Goal: Task Accomplishment & Management: Use online tool/utility

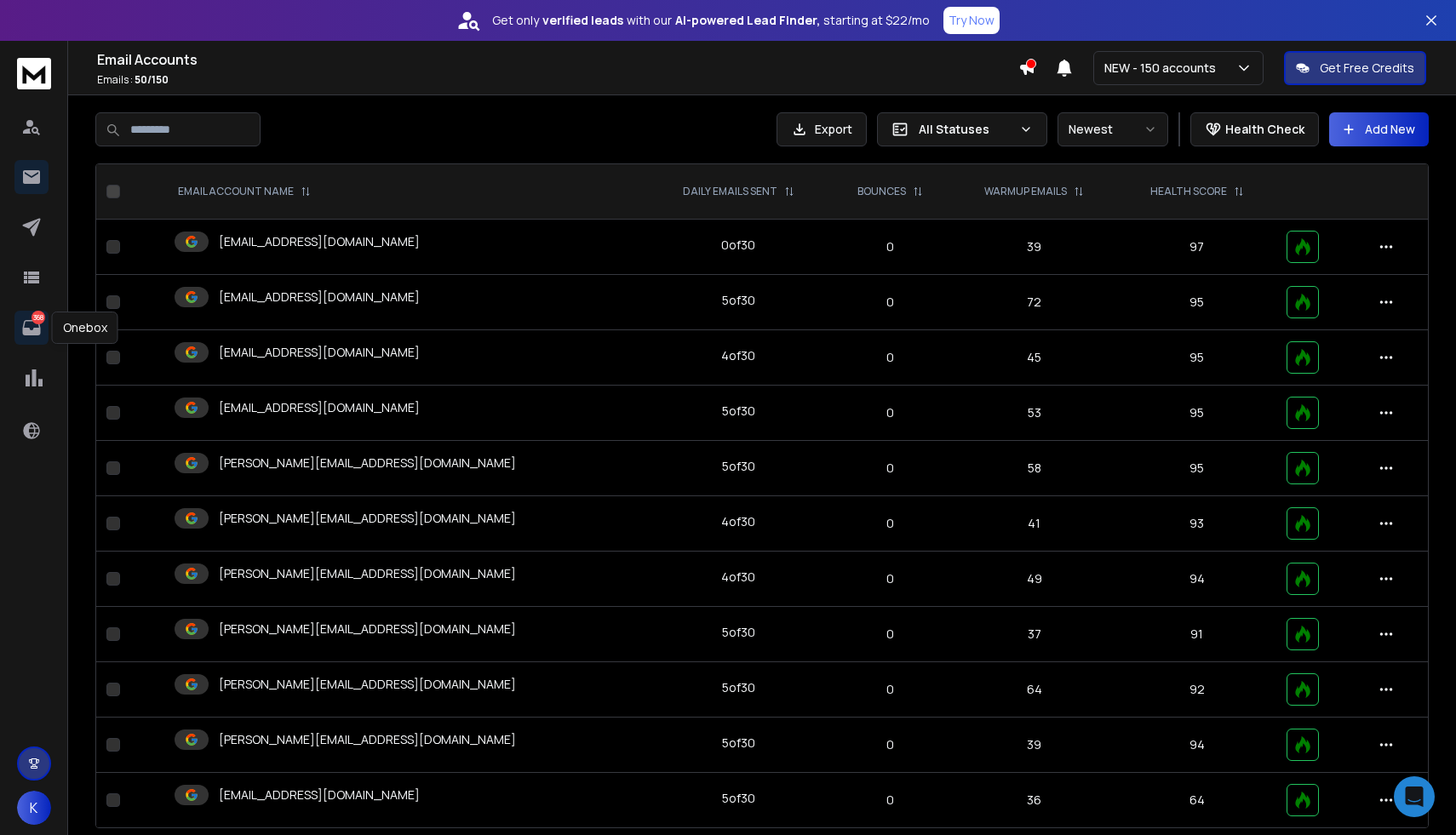
click at [20, 315] on link "368" at bounding box center [32, 327] width 34 height 34
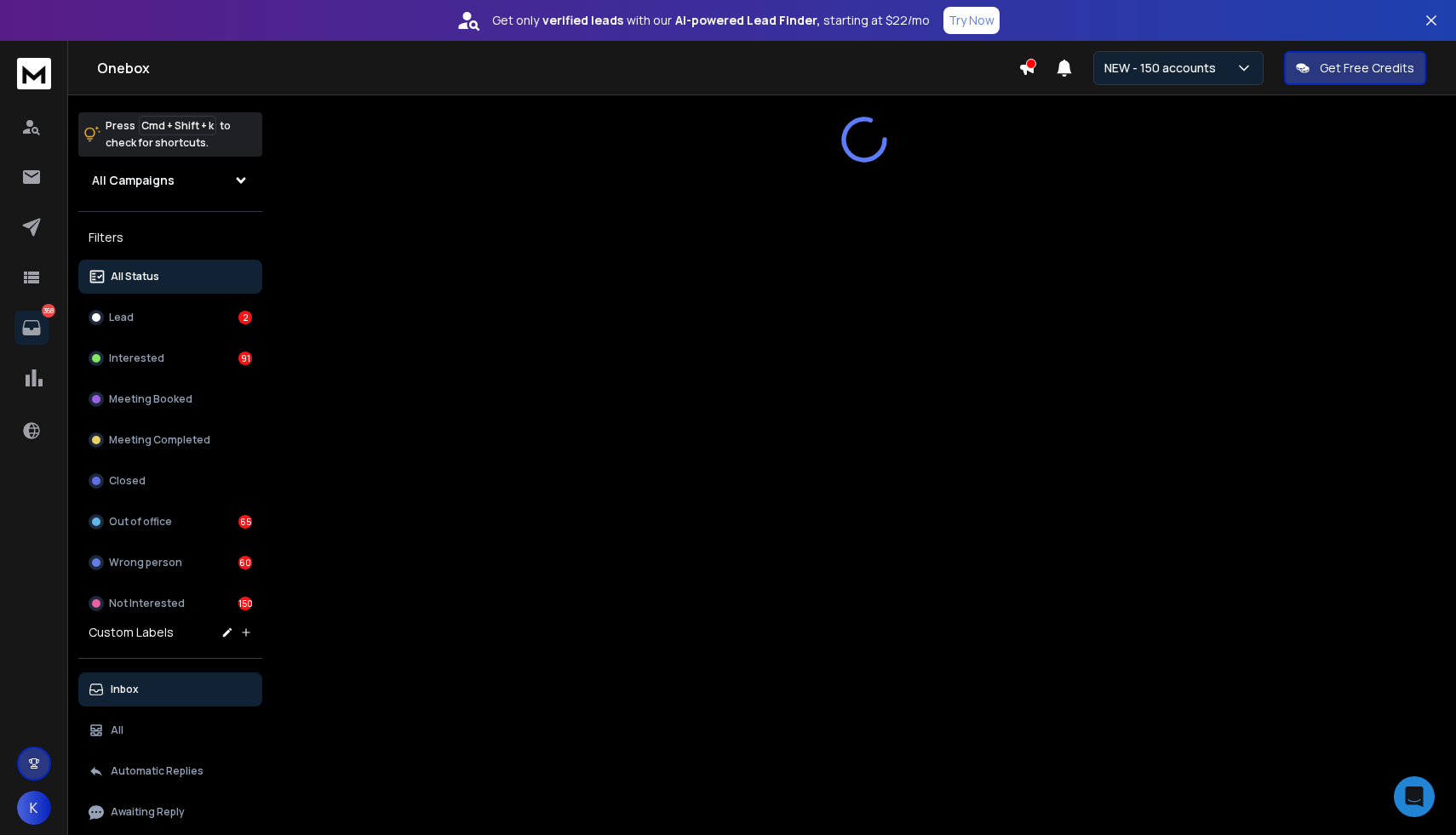
click at [1126, 75] on p "NEW - 150 accounts" at bounding box center [1164, 68] width 118 height 17
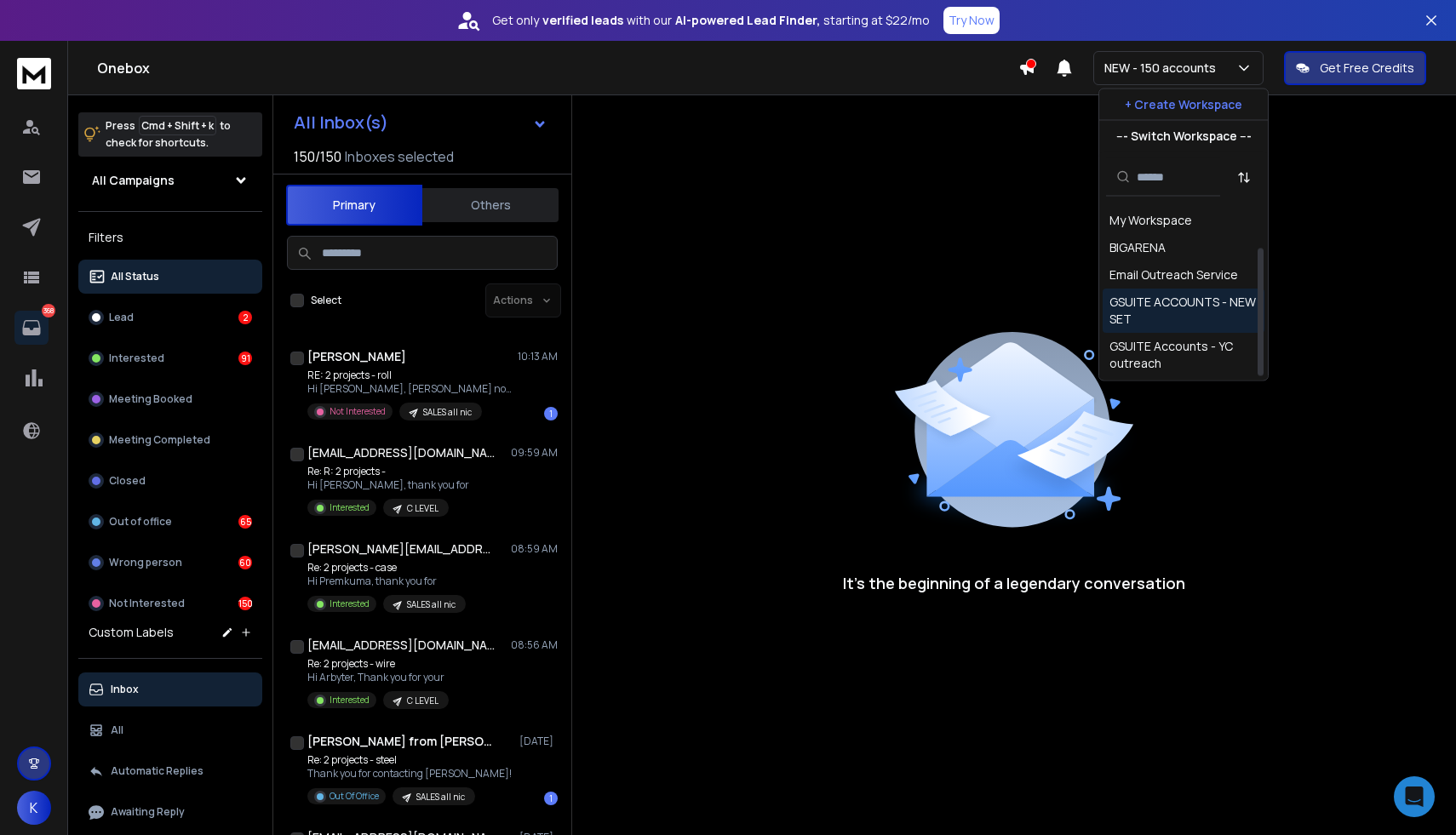
scroll to position [55, 0]
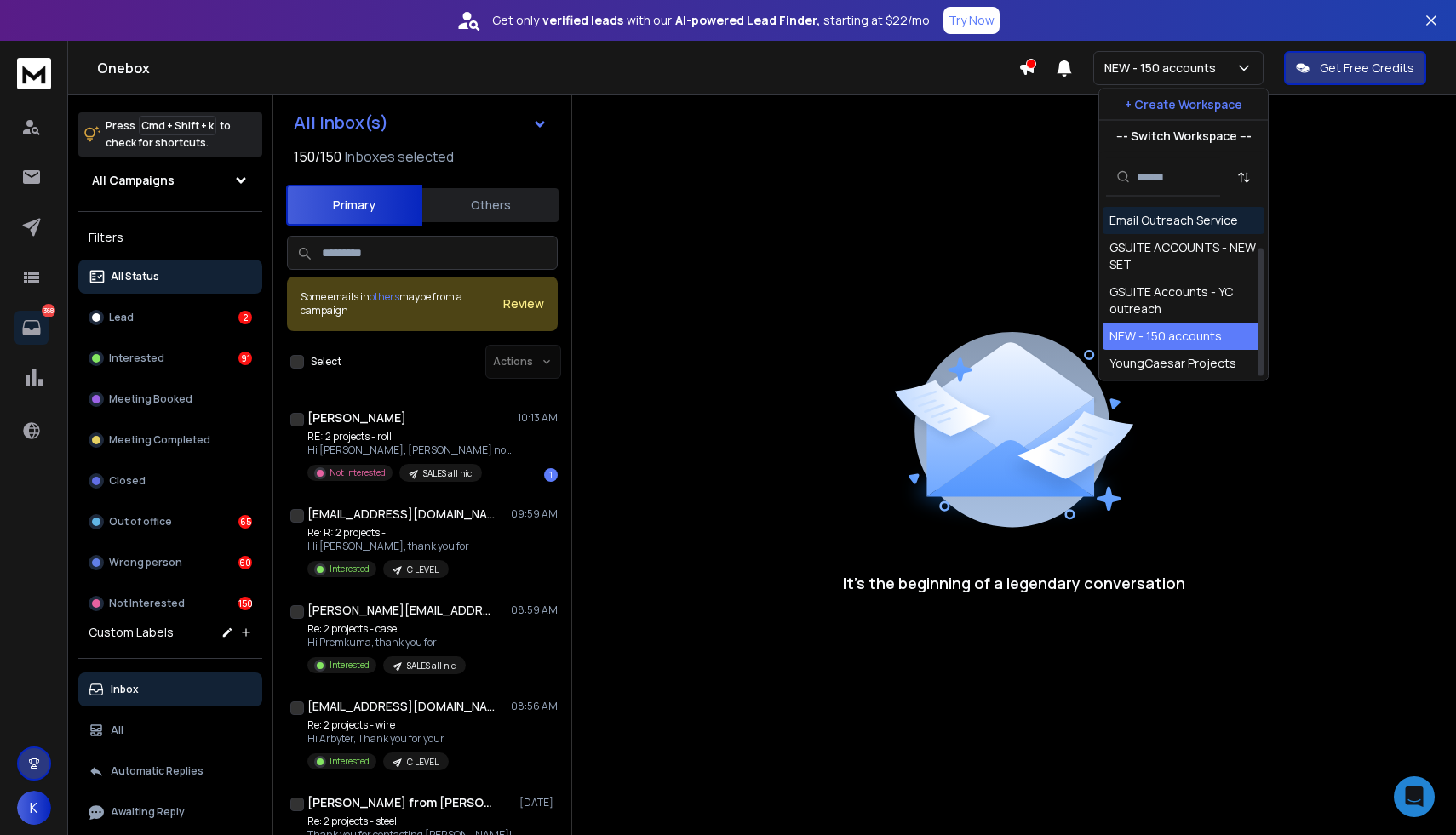
click at [1161, 224] on div "Email Outreach Service" at bounding box center [1174, 220] width 129 height 17
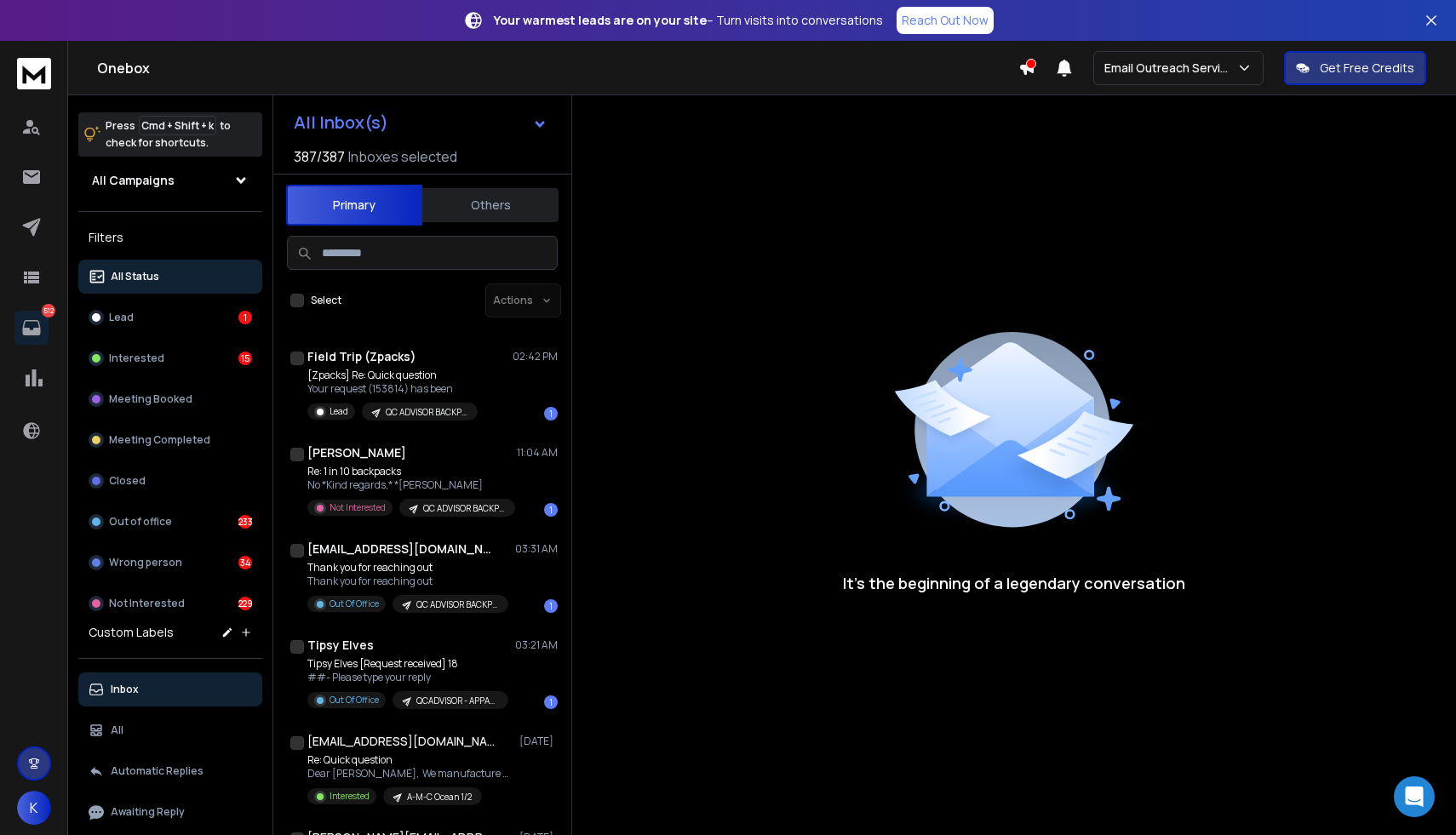
click at [480, 202] on button "Others" at bounding box center [490, 205] width 136 height 38
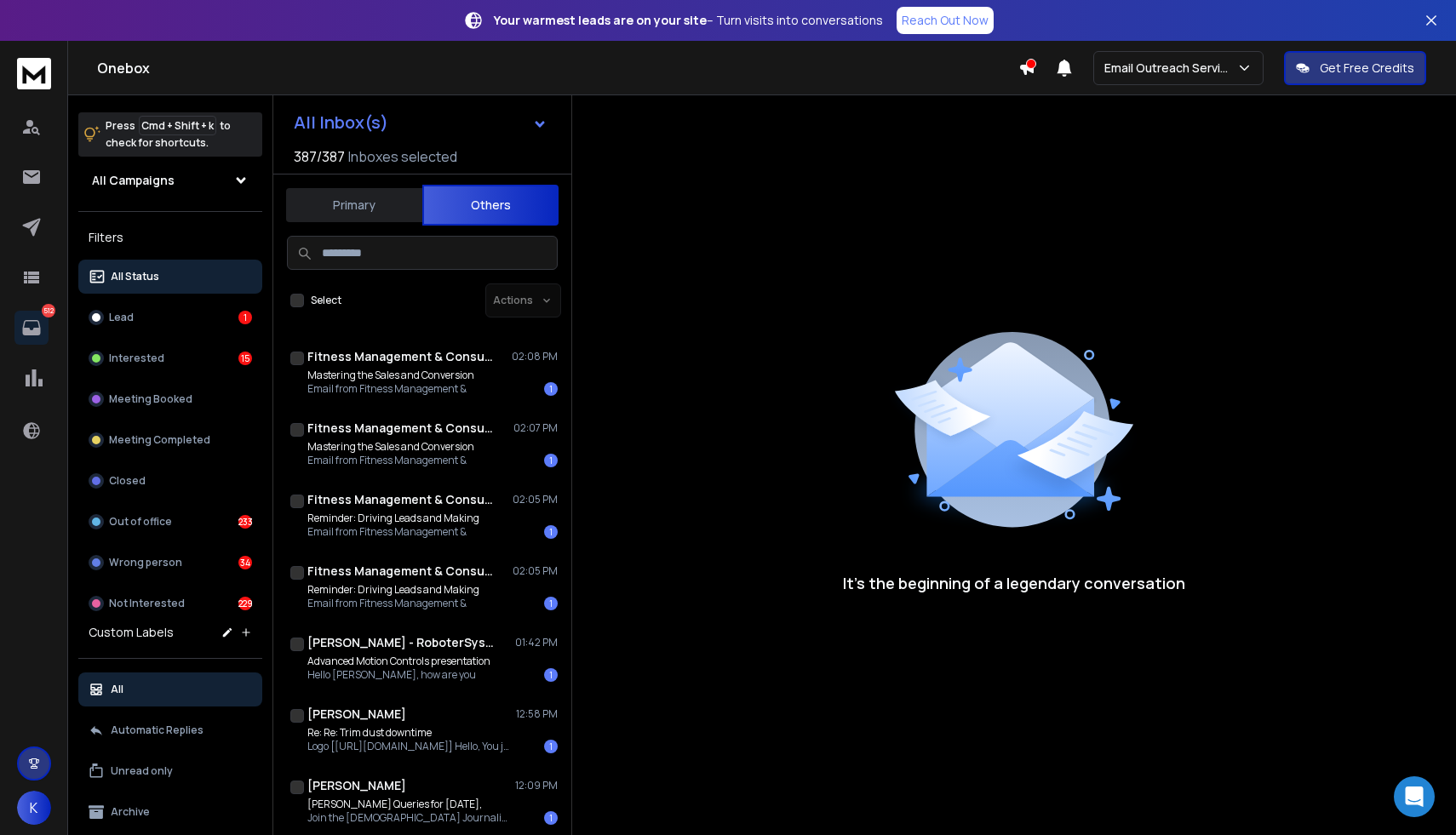
click at [348, 215] on button "Primary" at bounding box center [354, 205] width 136 height 38
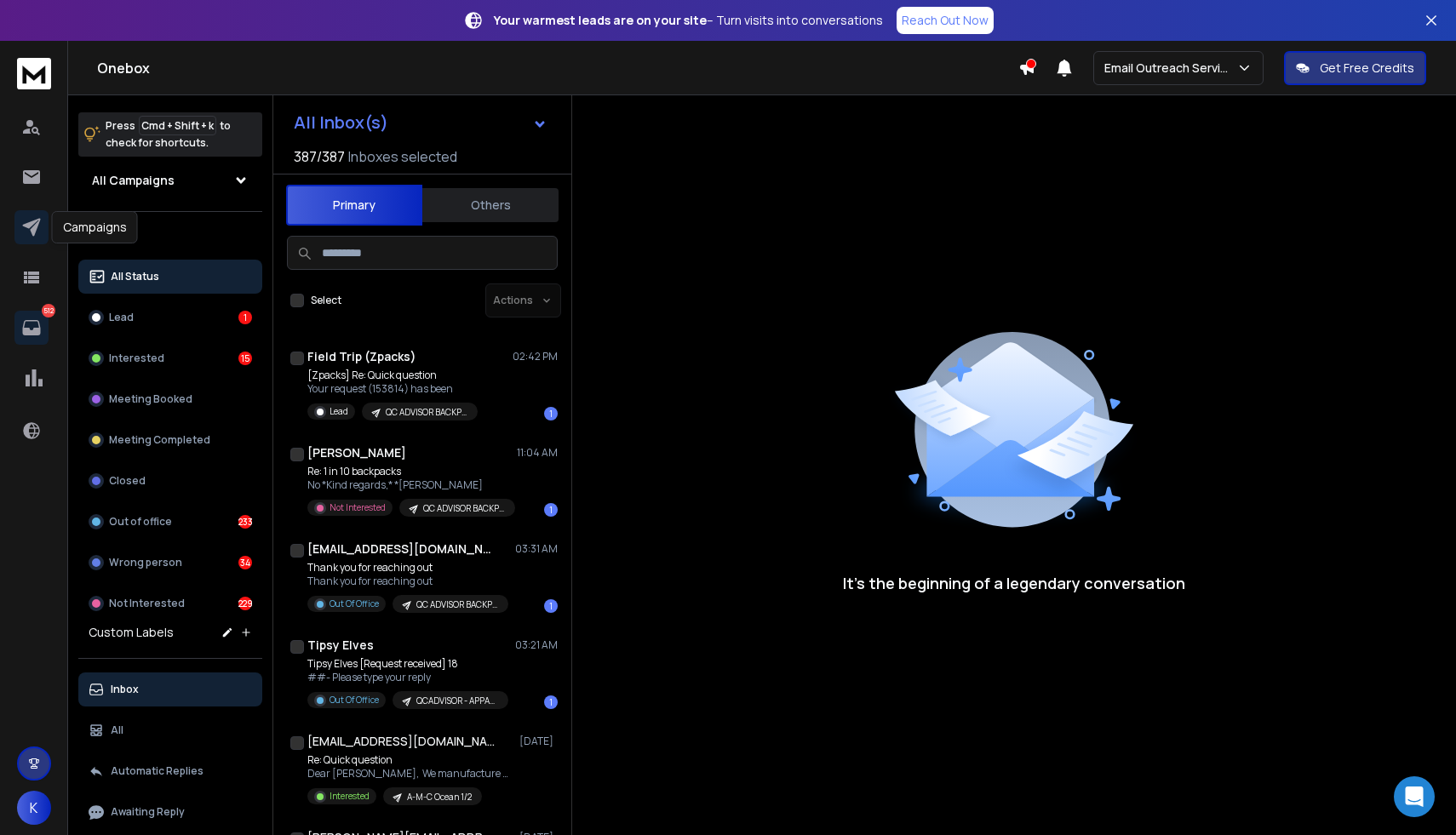
click at [33, 231] on icon at bounding box center [31, 226] width 18 height 18
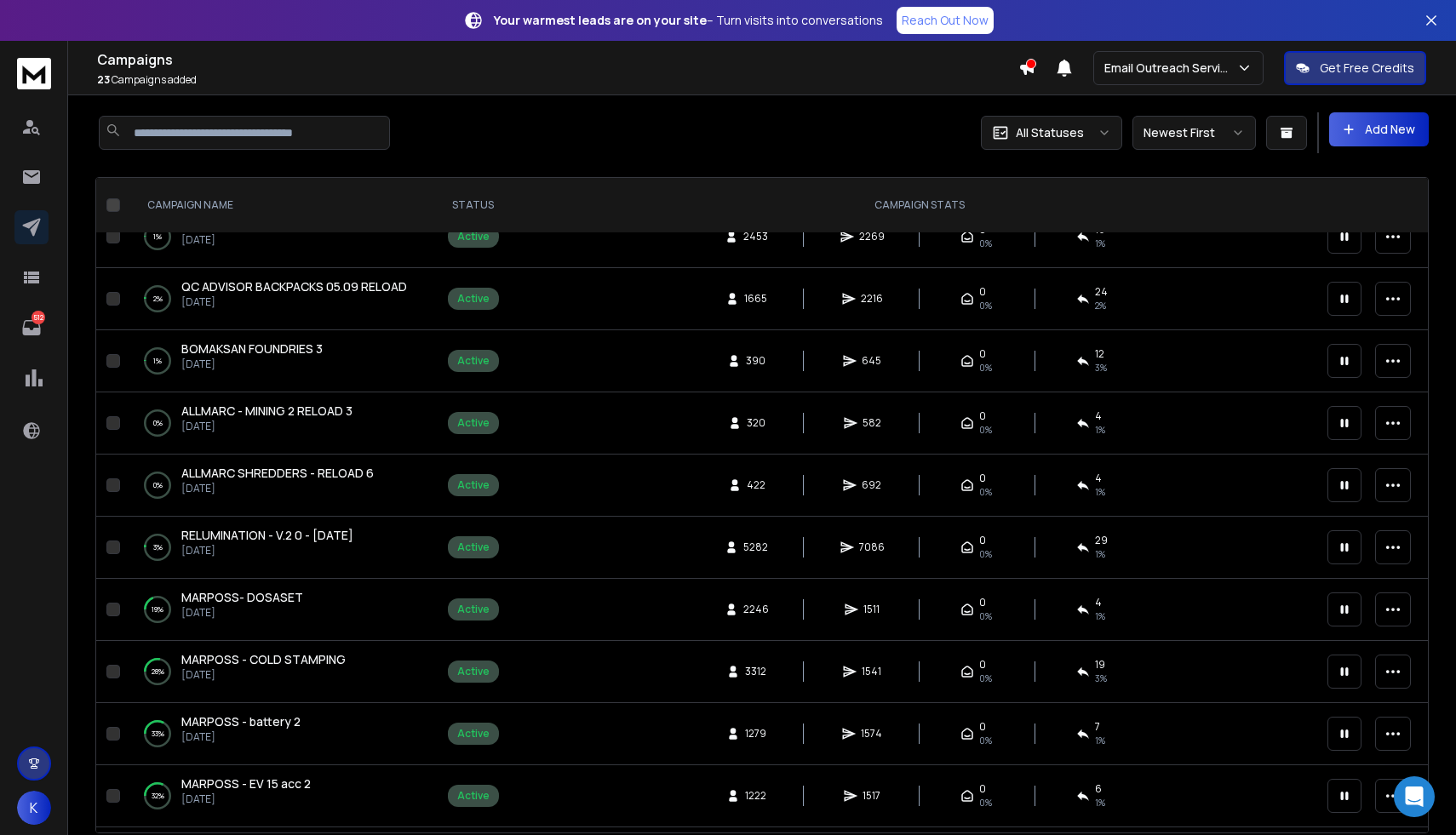
scroll to position [200, 0]
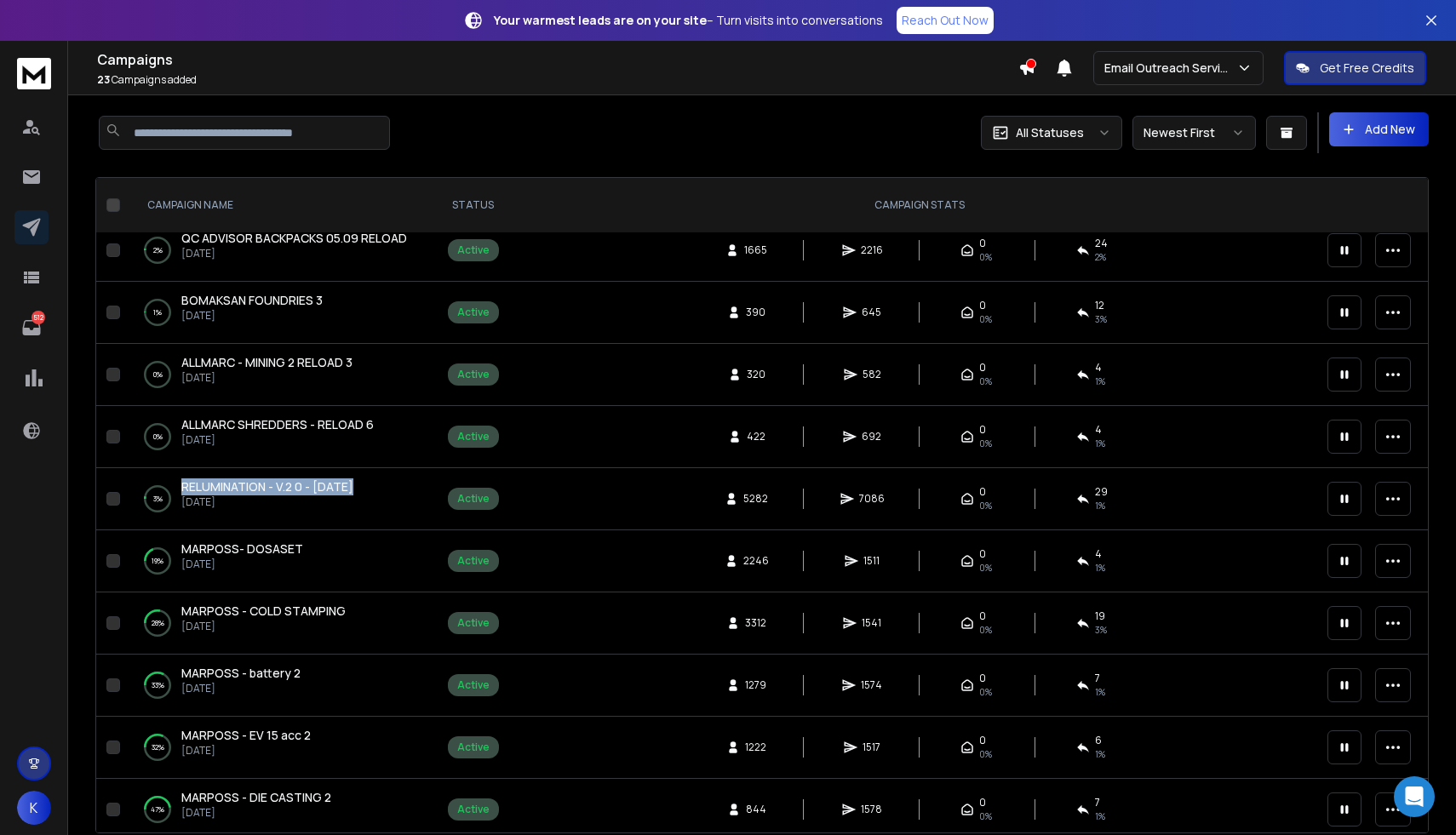
click at [1399, 484] on button "button" at bounding box center [1393, 499] width 36 height 34
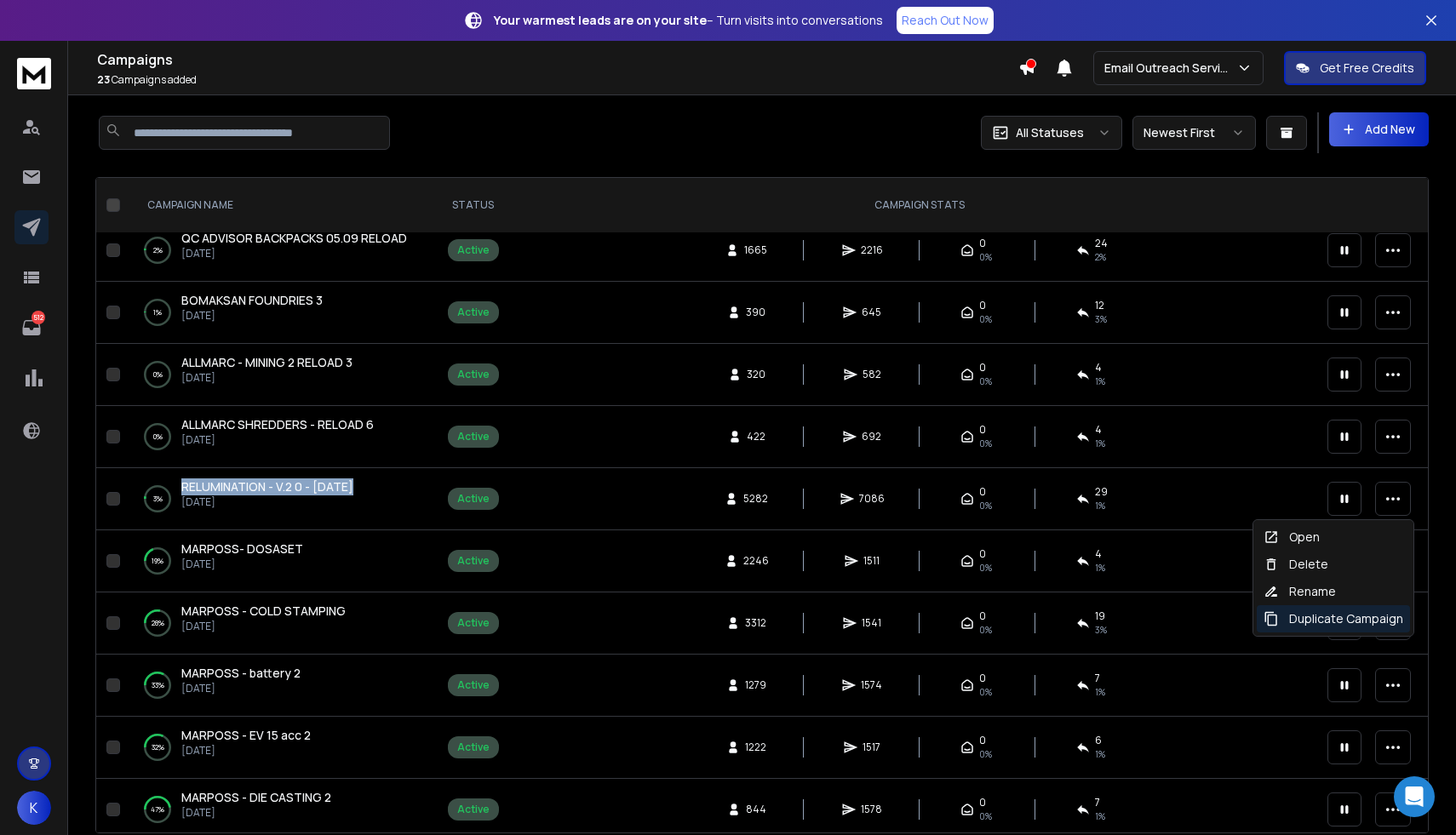
click at [1326, 611] on div "Duplicate Campaign" at bounding box center [1333, 619] width 140 height 17
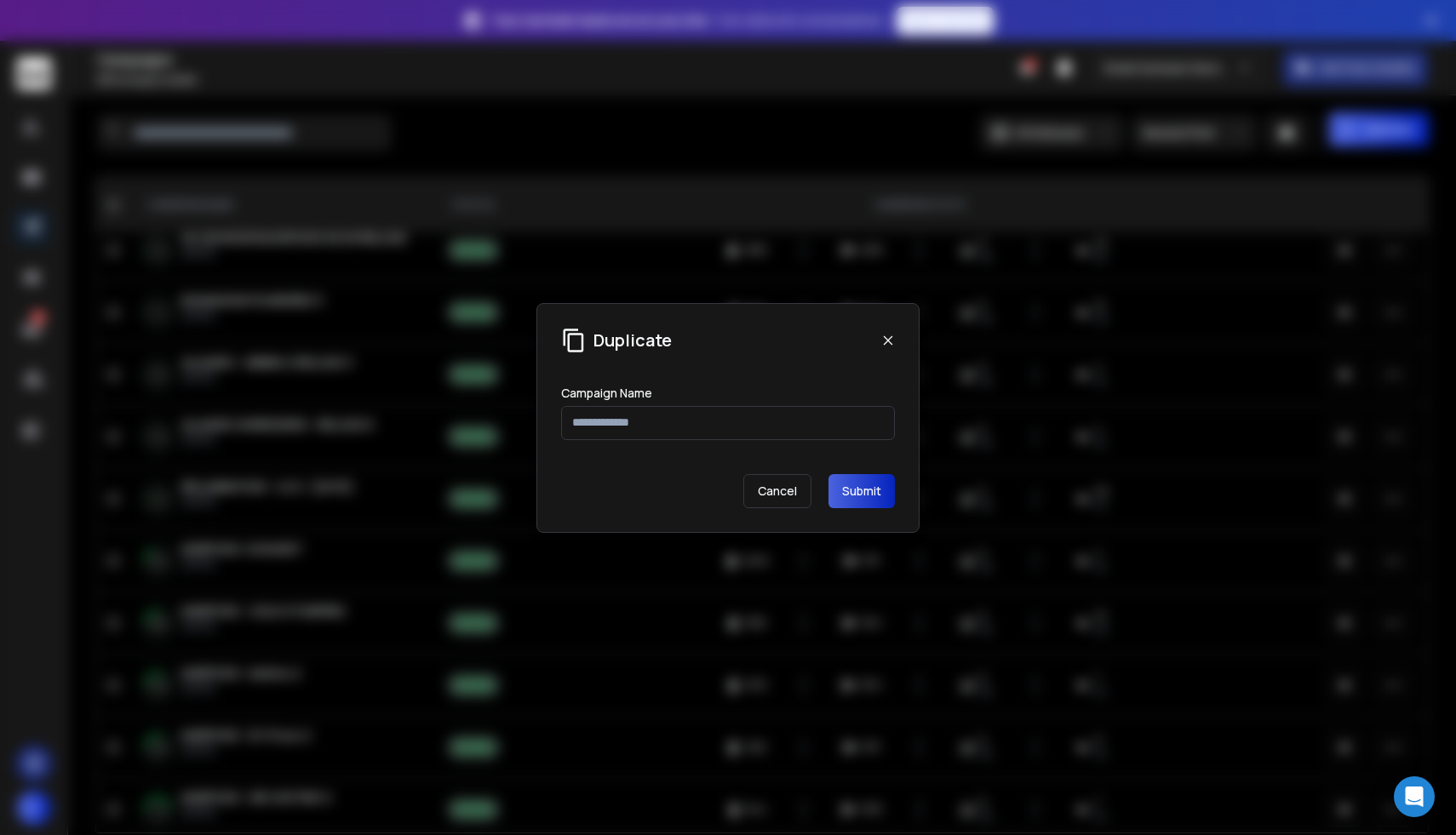
click at [695, 429] on input "text" at bounding box center [727, 424] width 334 height 34
type input "**********"
click at [850, 493] on button "Submit" at bounding box center [861, 491] width 66 height 34
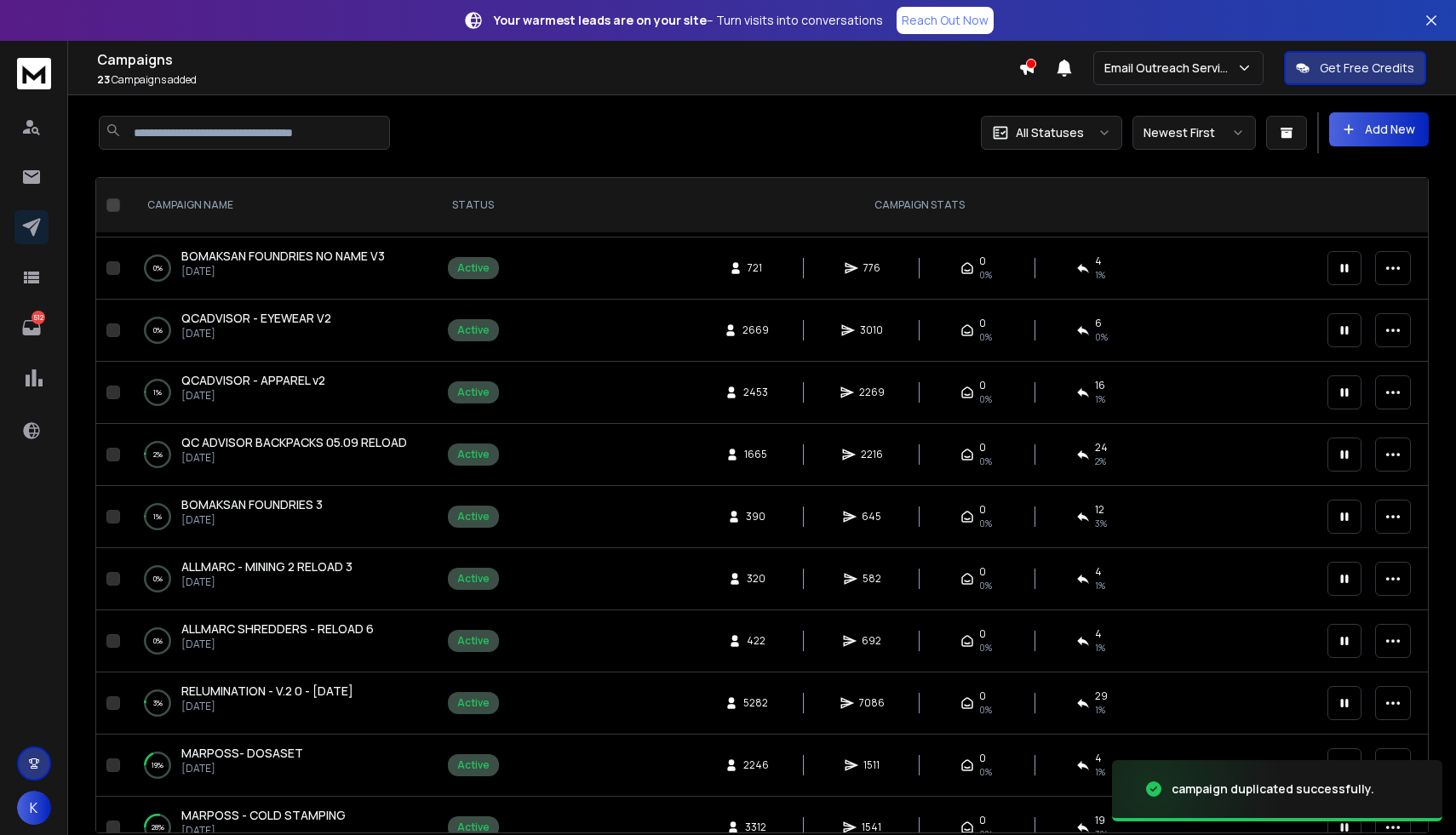
scroll to position [0, 0]
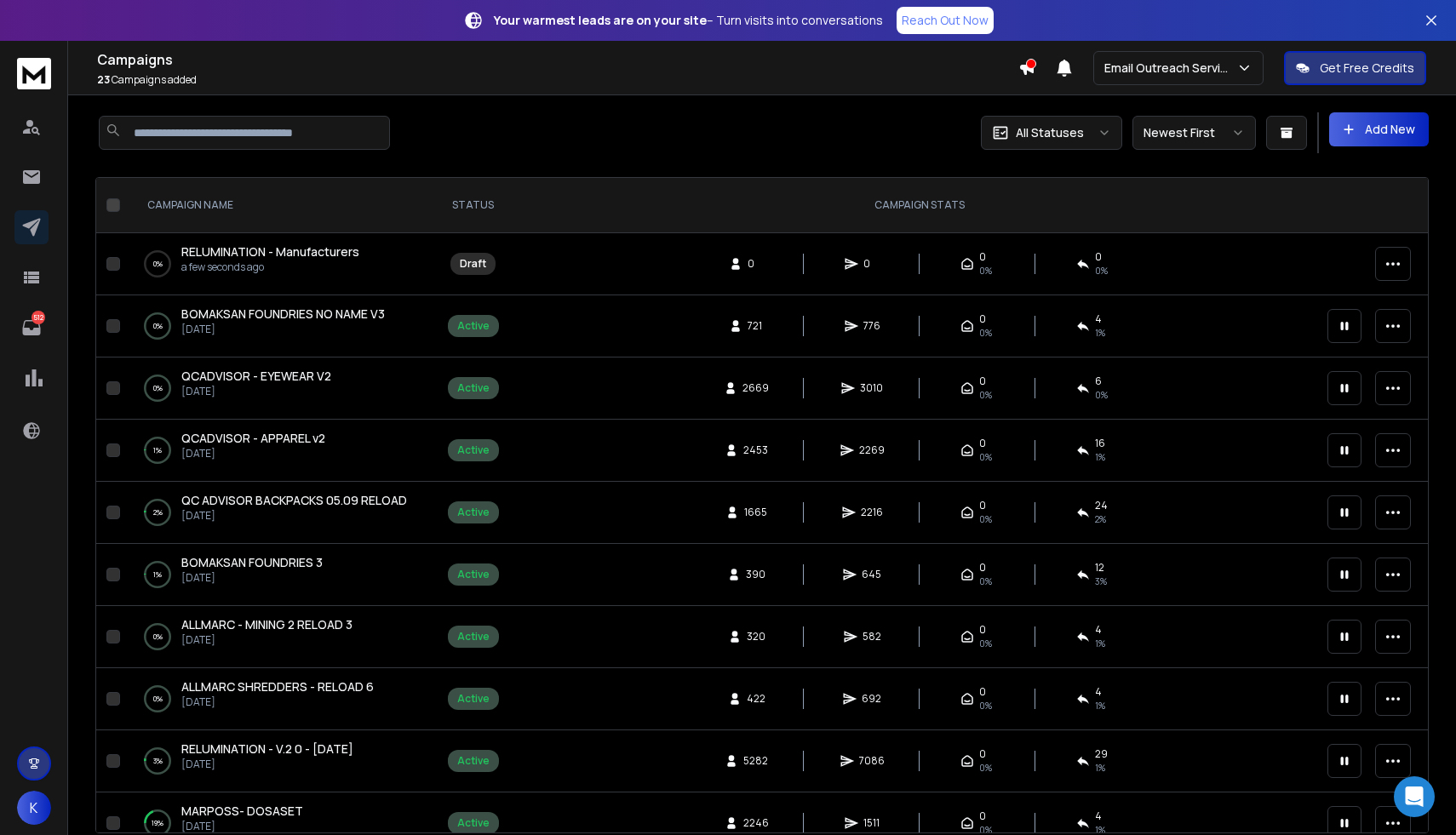
click at [280, 252] on span "RELUMINATION - Manufacturers" at bounding box center [269, 251] width 177 height 16
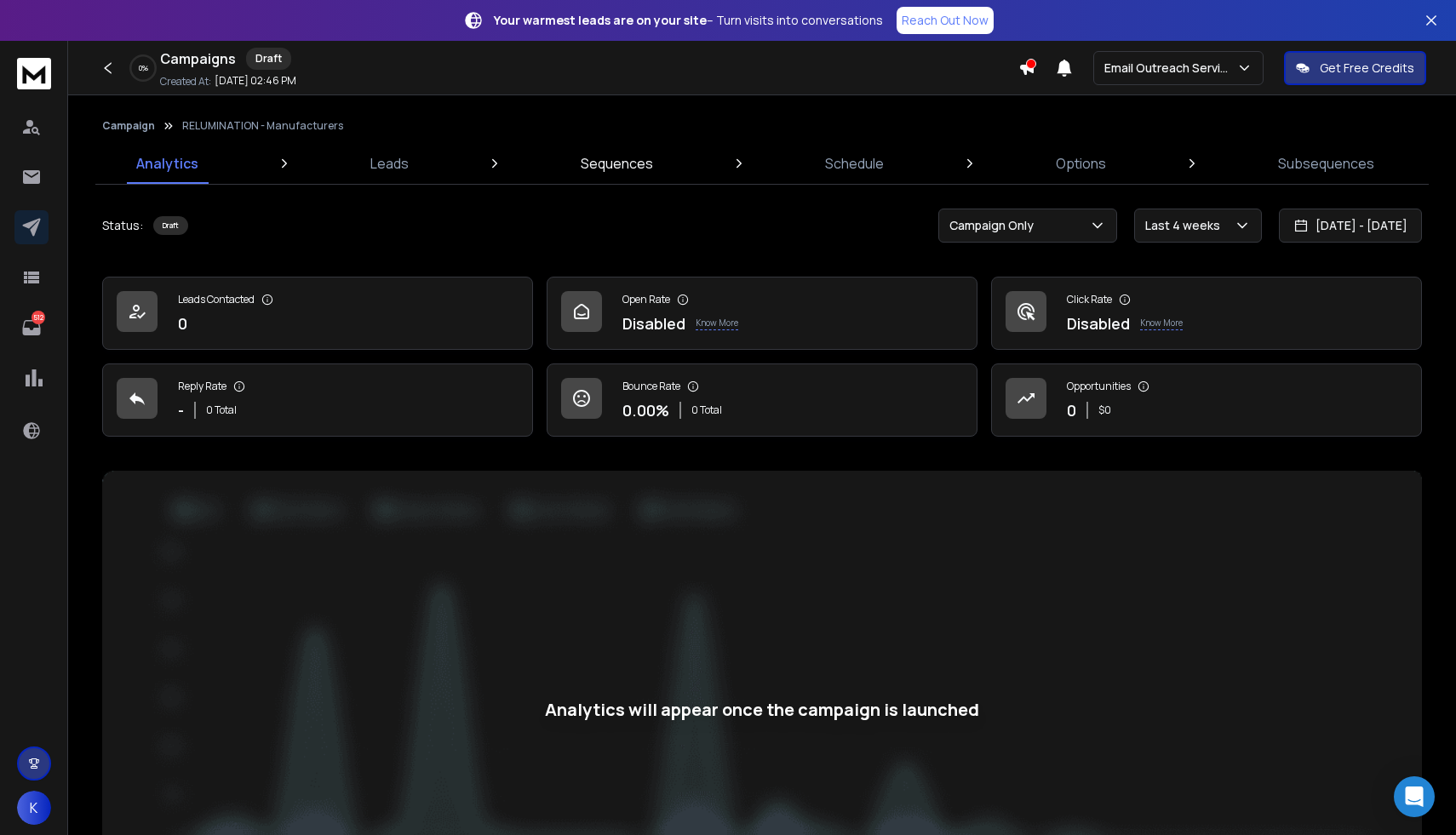
click at [590, 163] on p "Sequences" at bounding box center [617, 164] width 72 height 21
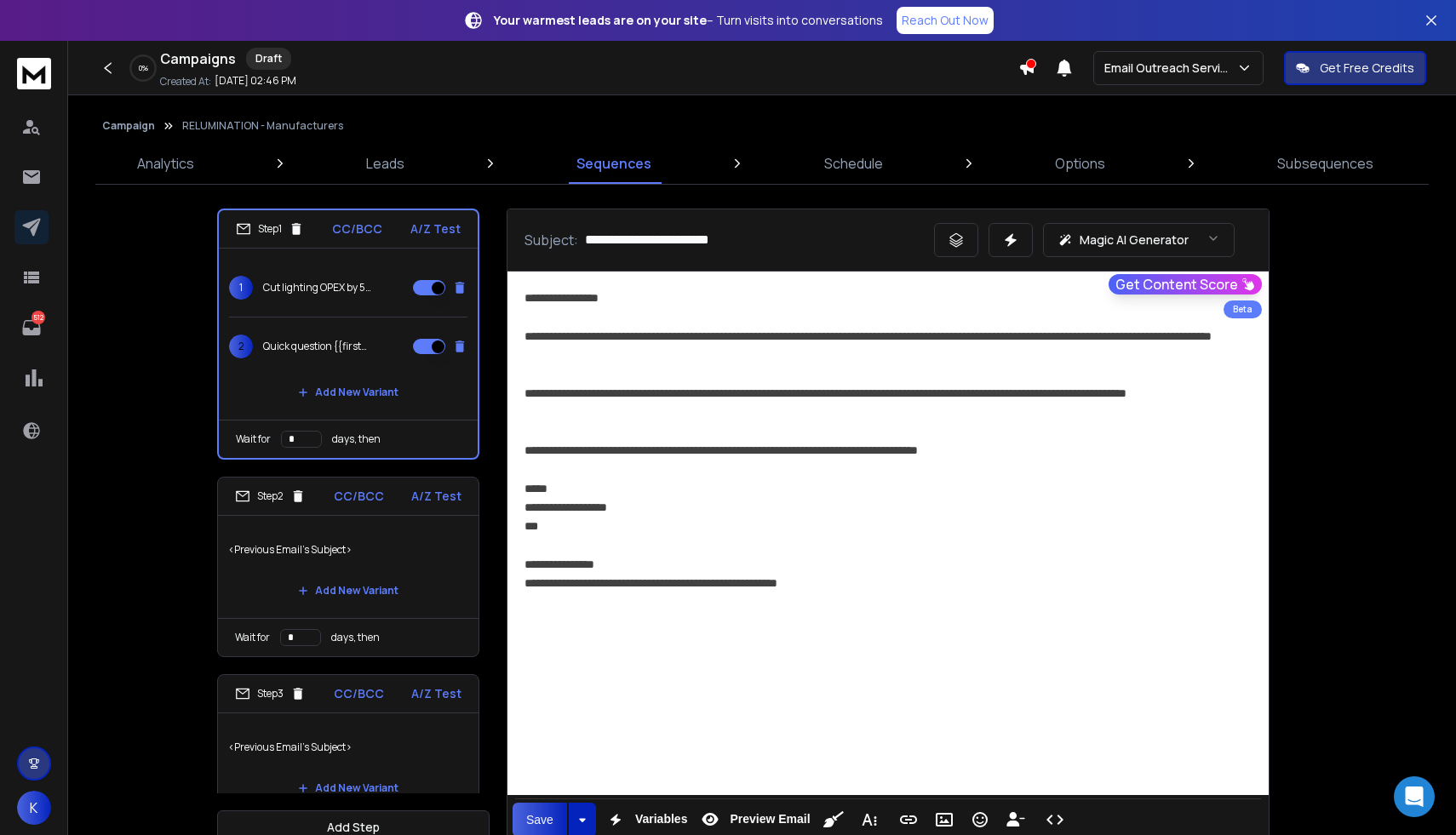
click at [944, 450] on div "**********" at bounding box center [888, 450] width 727 height 19
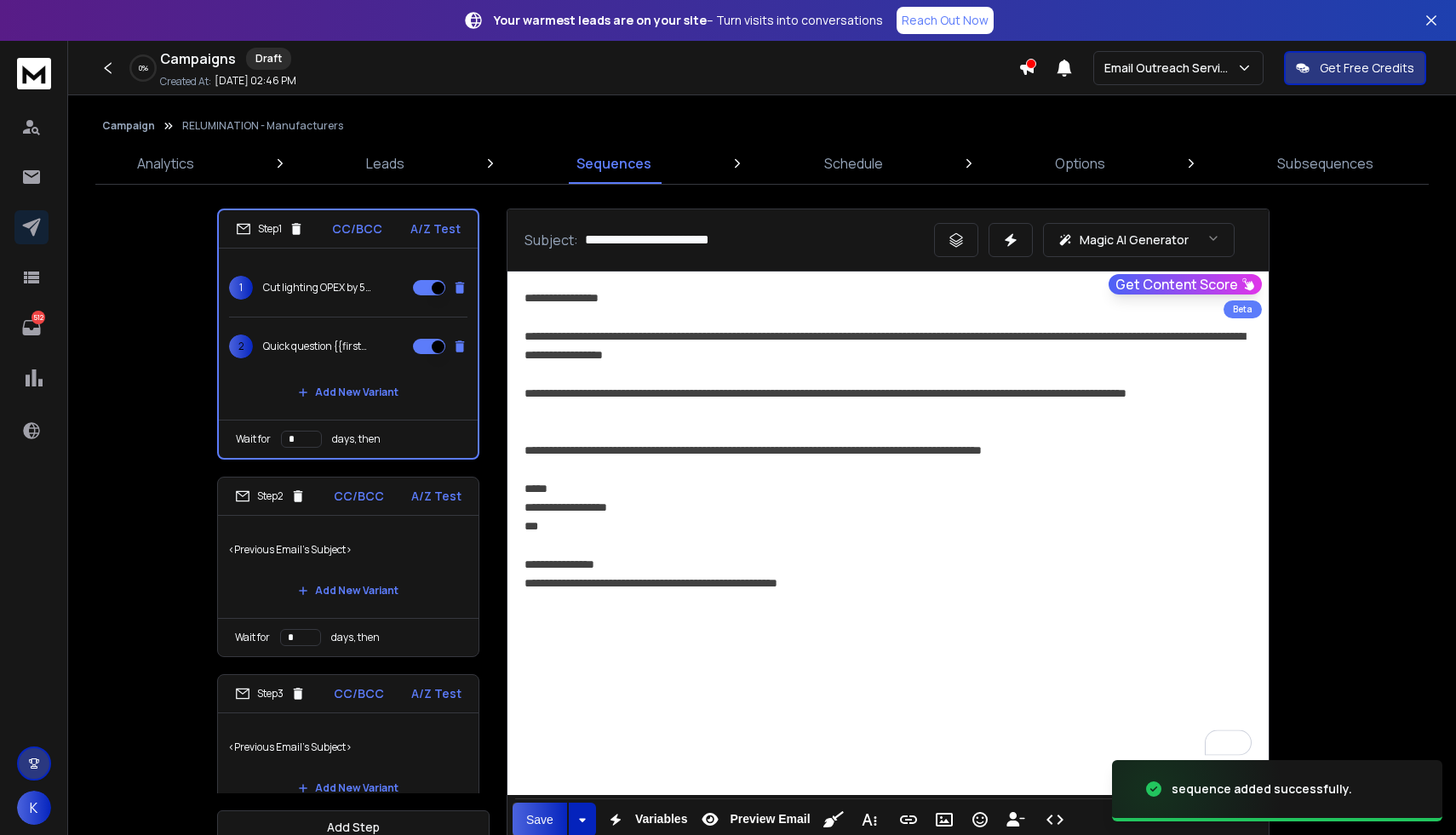
click at [356, 350] on p "Quick question {{firstName}}" at bounding box center [317, 346] width 109 height 14
type input "**********"
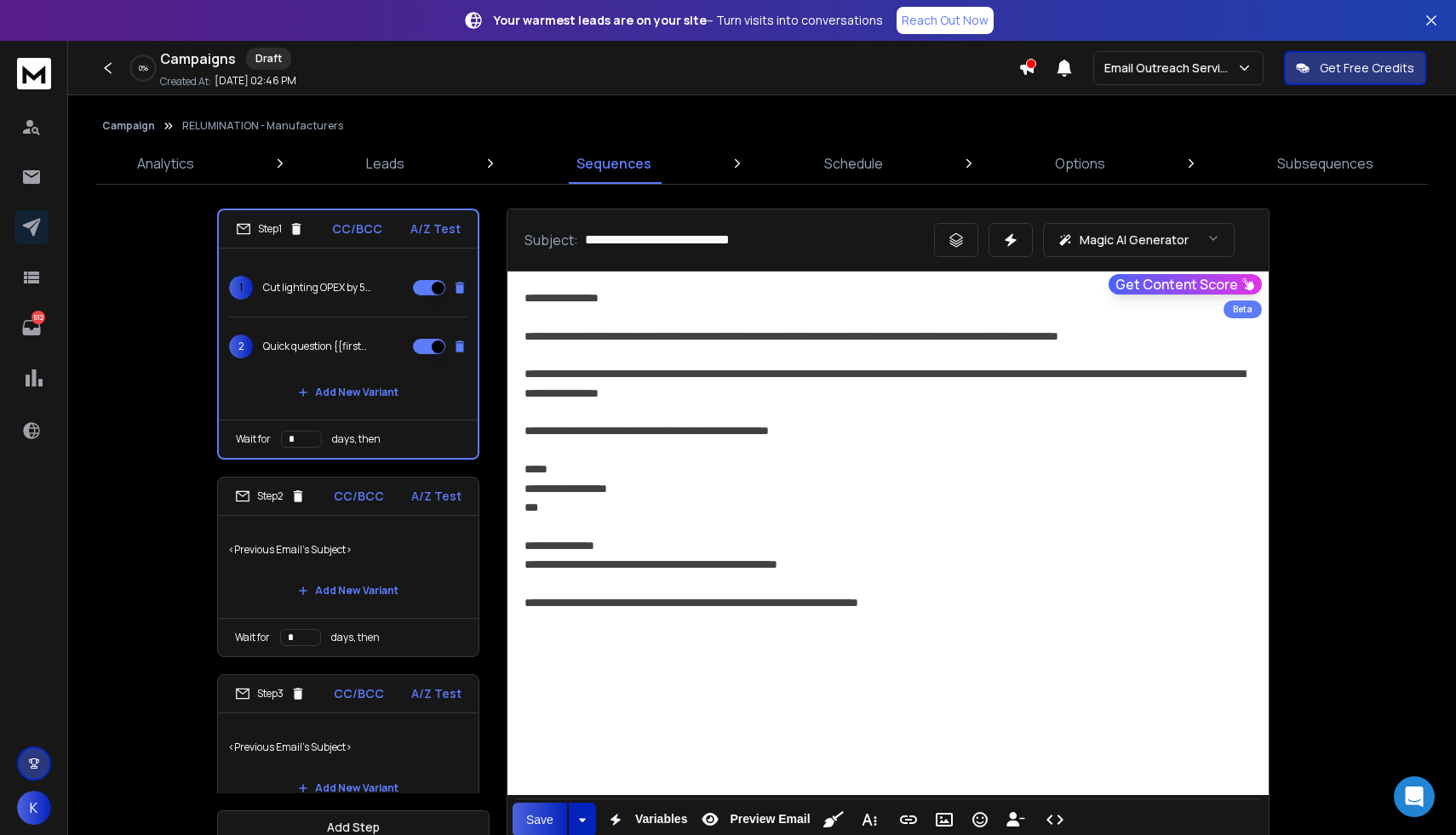
scroll to position [6, 0]
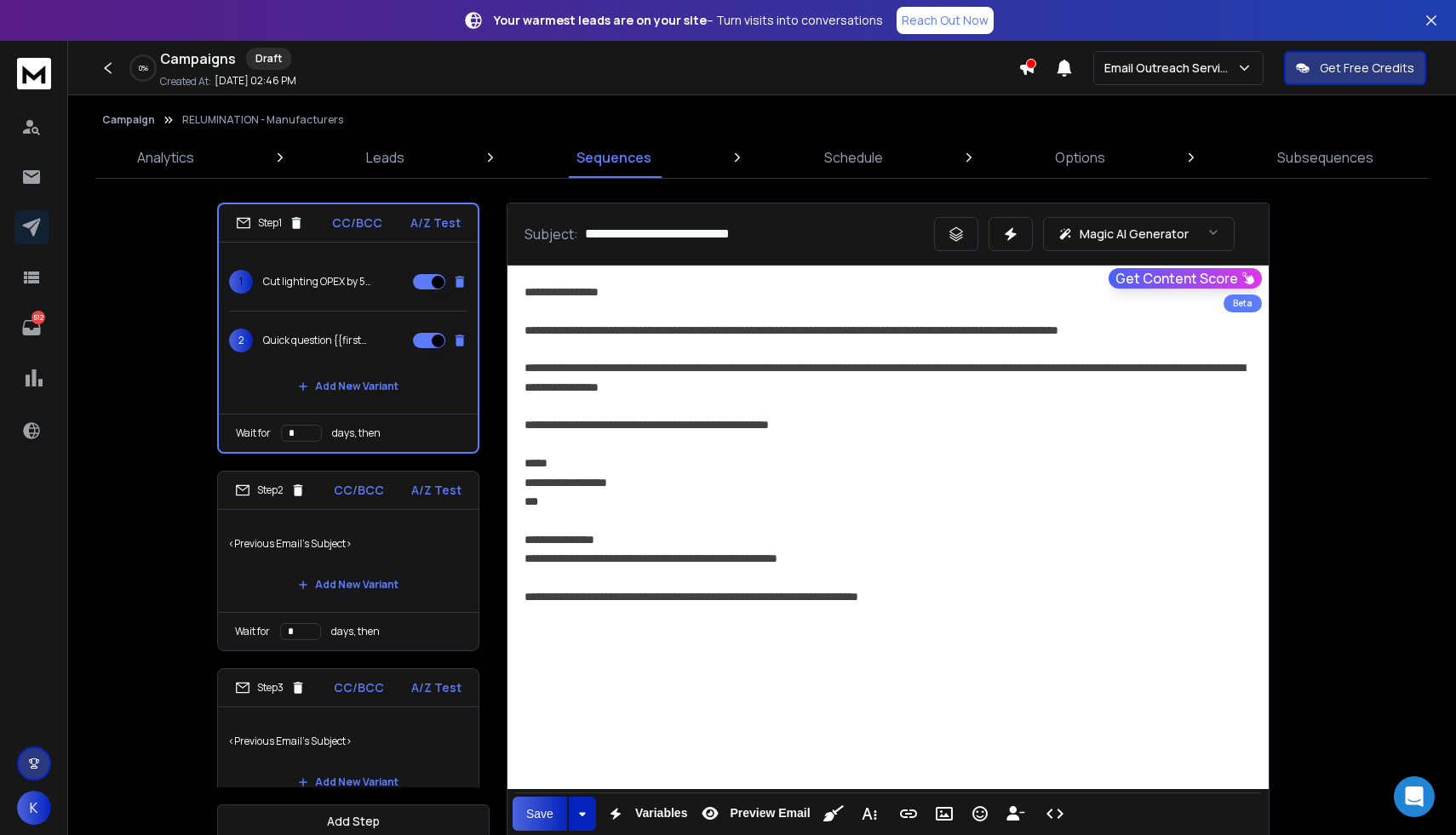
click at [364, 532] on p "<Previous Email's Subject>" at bounding box center [348, 544] width 240 height 48
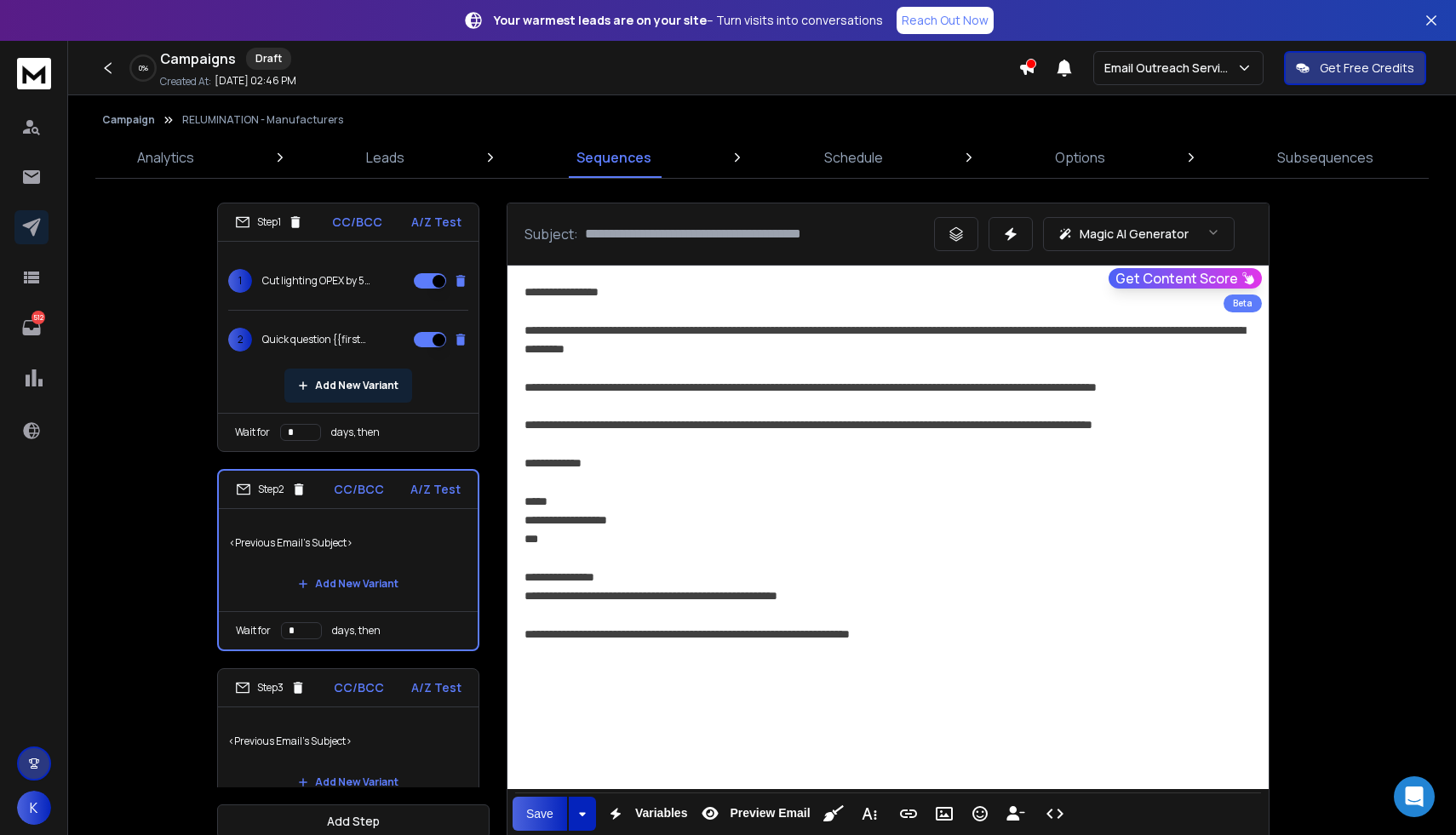
scroll to position [0, 0]
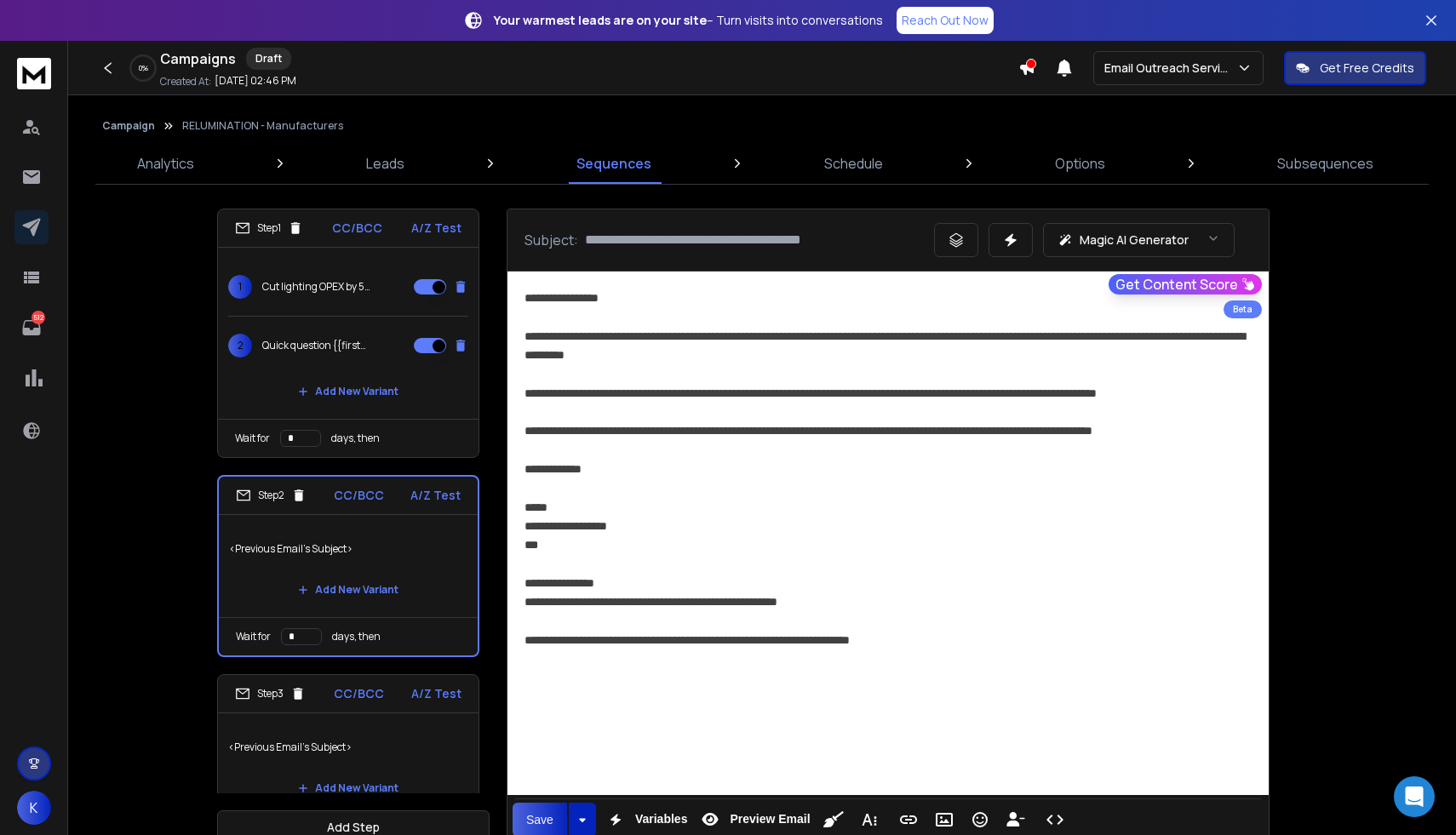
click at [342, 278] on div "1 Cut lighting OPEX by 50%" at bounding box center [299, 287] width 143 height 24
type input "**********"
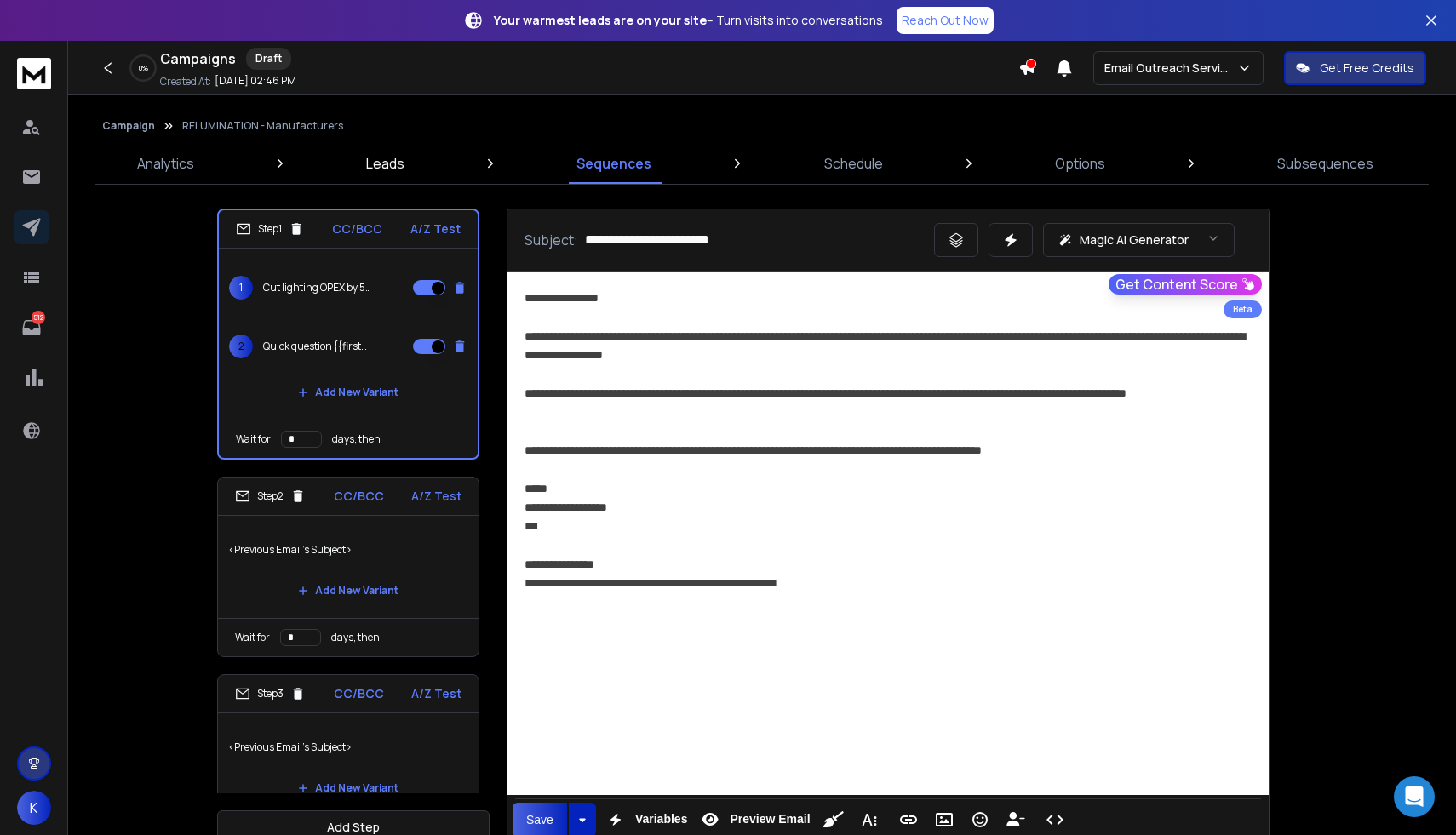
click at [400, 165] on p "Leads" at bounding box center [385, 164] width 39 height 21
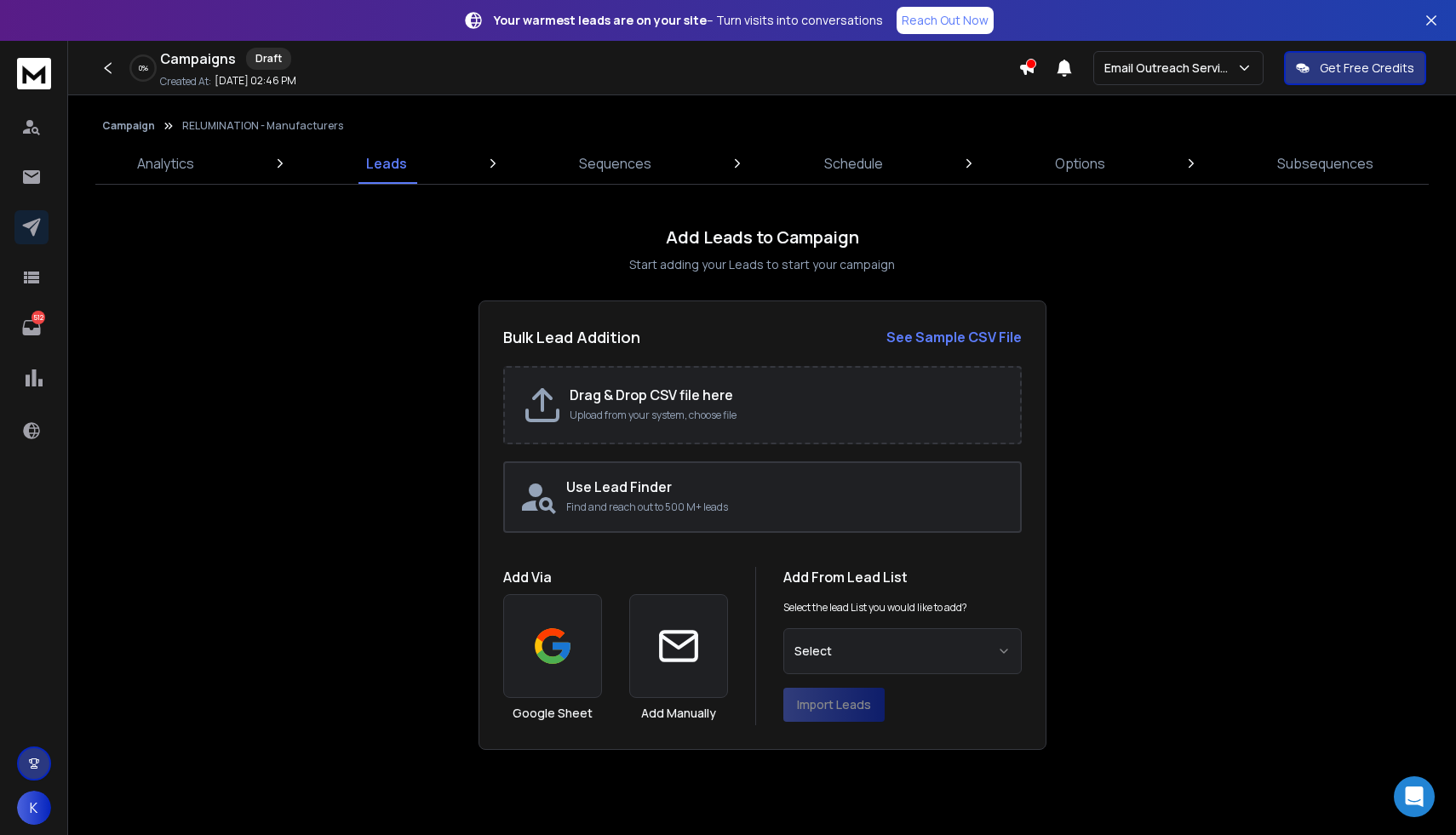
click at [705, 397] on h2 "Drag & Drop CSV file here" at bounding box center [785, 395] width 433 height 21
type input "**********"
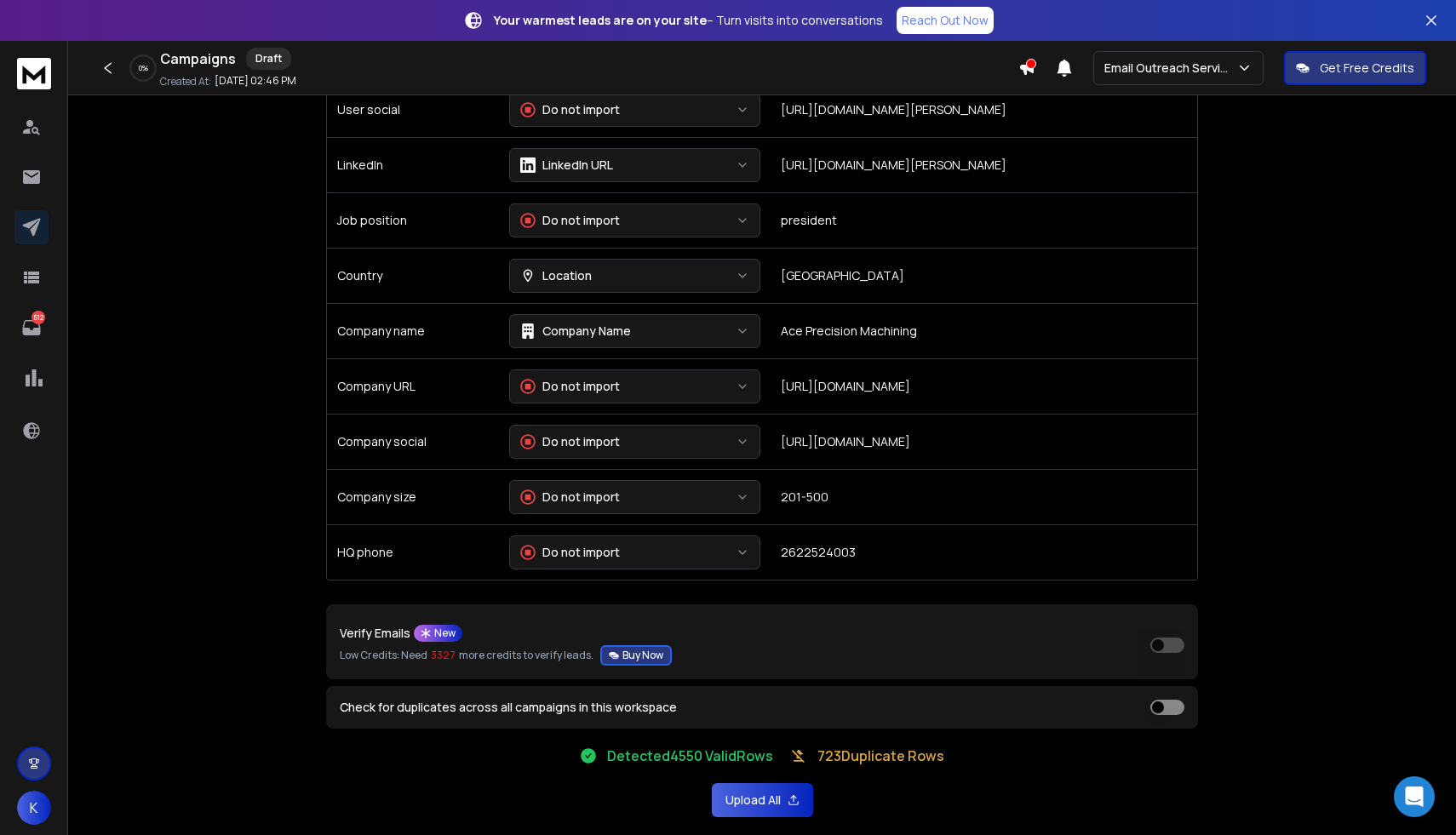
scroll to position [499, 0]
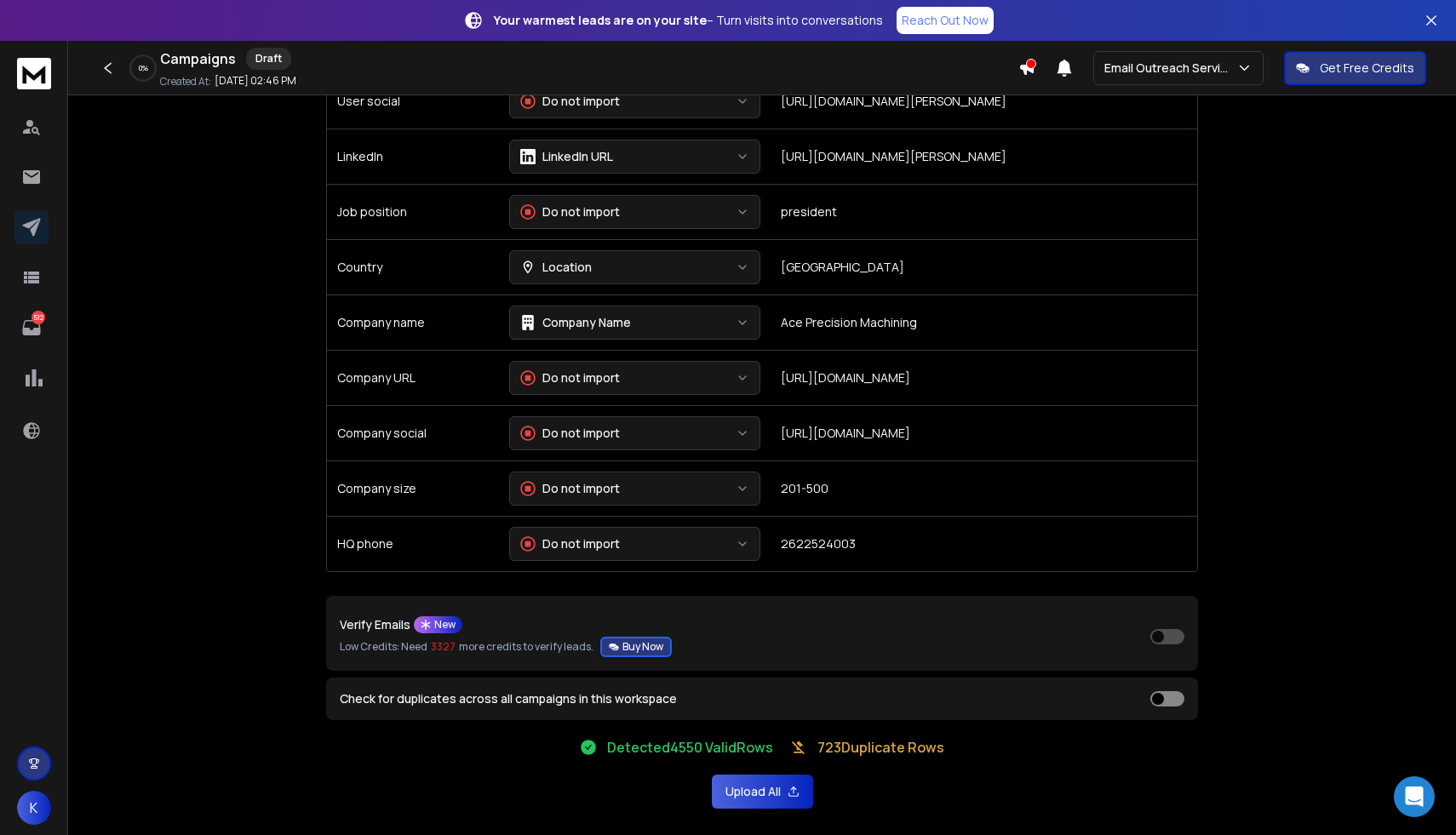
click at [773, 805] on button "Upload All" at bounding box center [762, 791] width 101 height 34
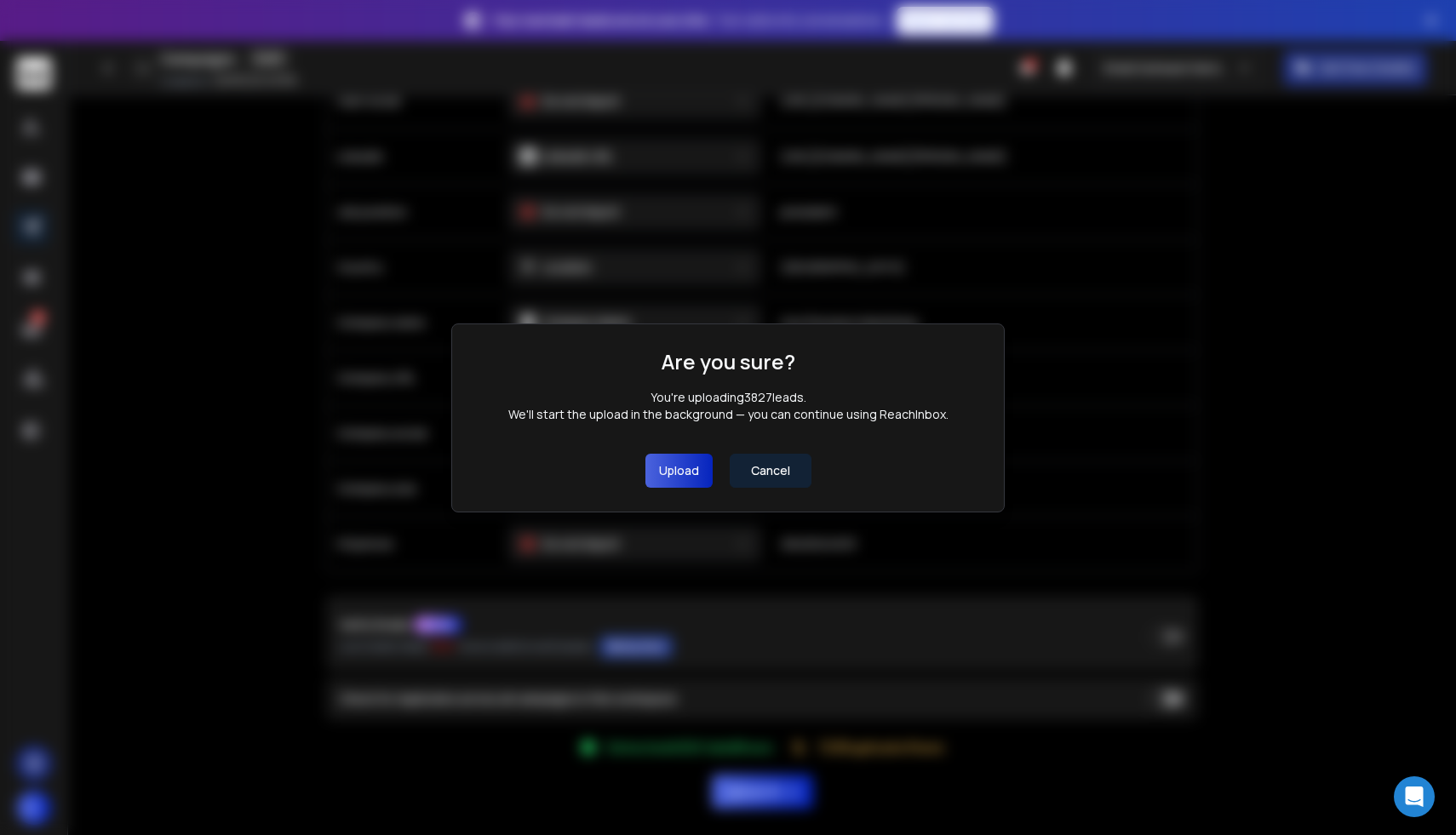
click at [690, 477] on button "Upload" at bounding box center [678, 471] width 67 height 34
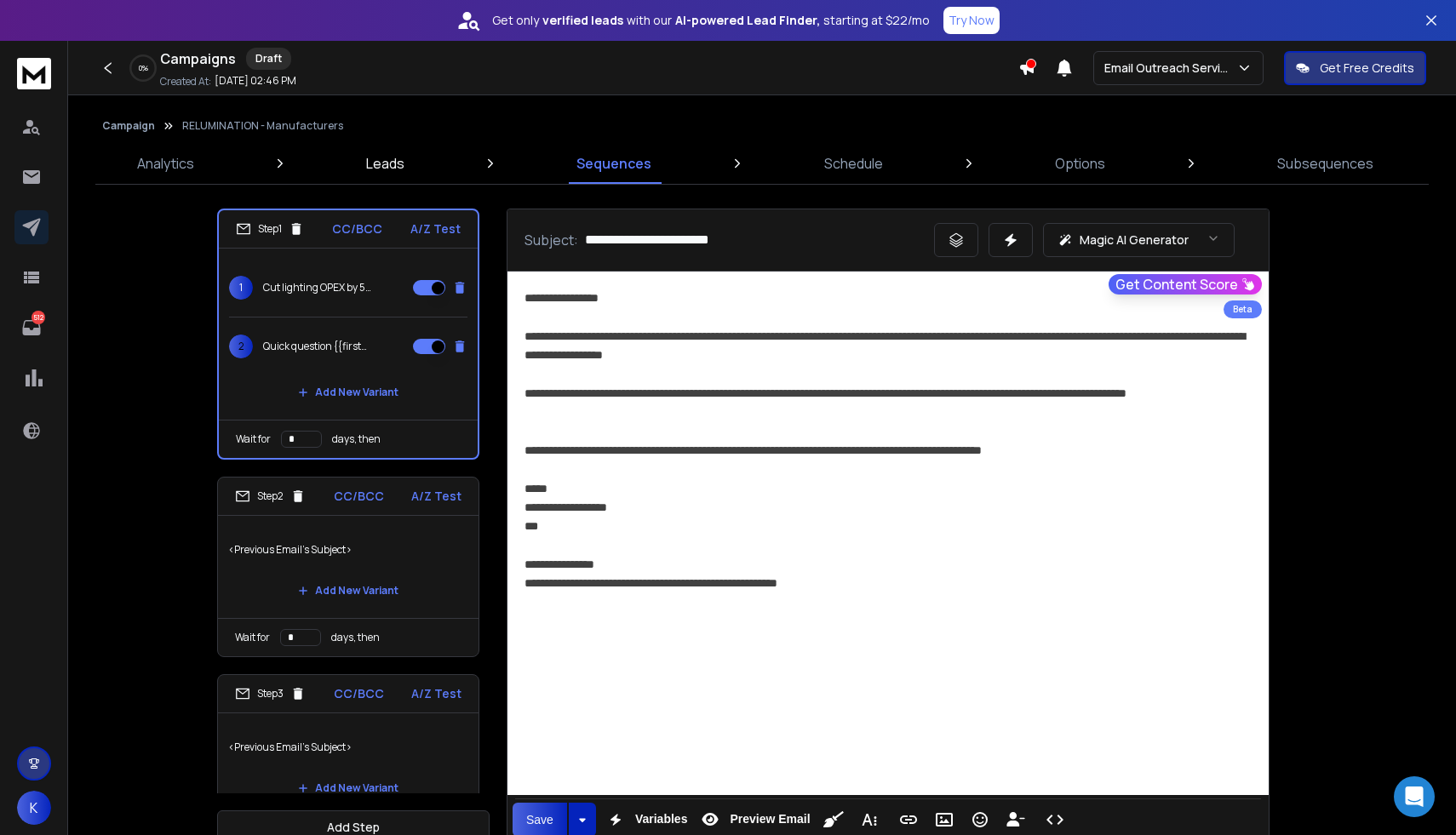
click at [389, 160] on p "Leads" at bounding box center [385, 164] width 39 height 21
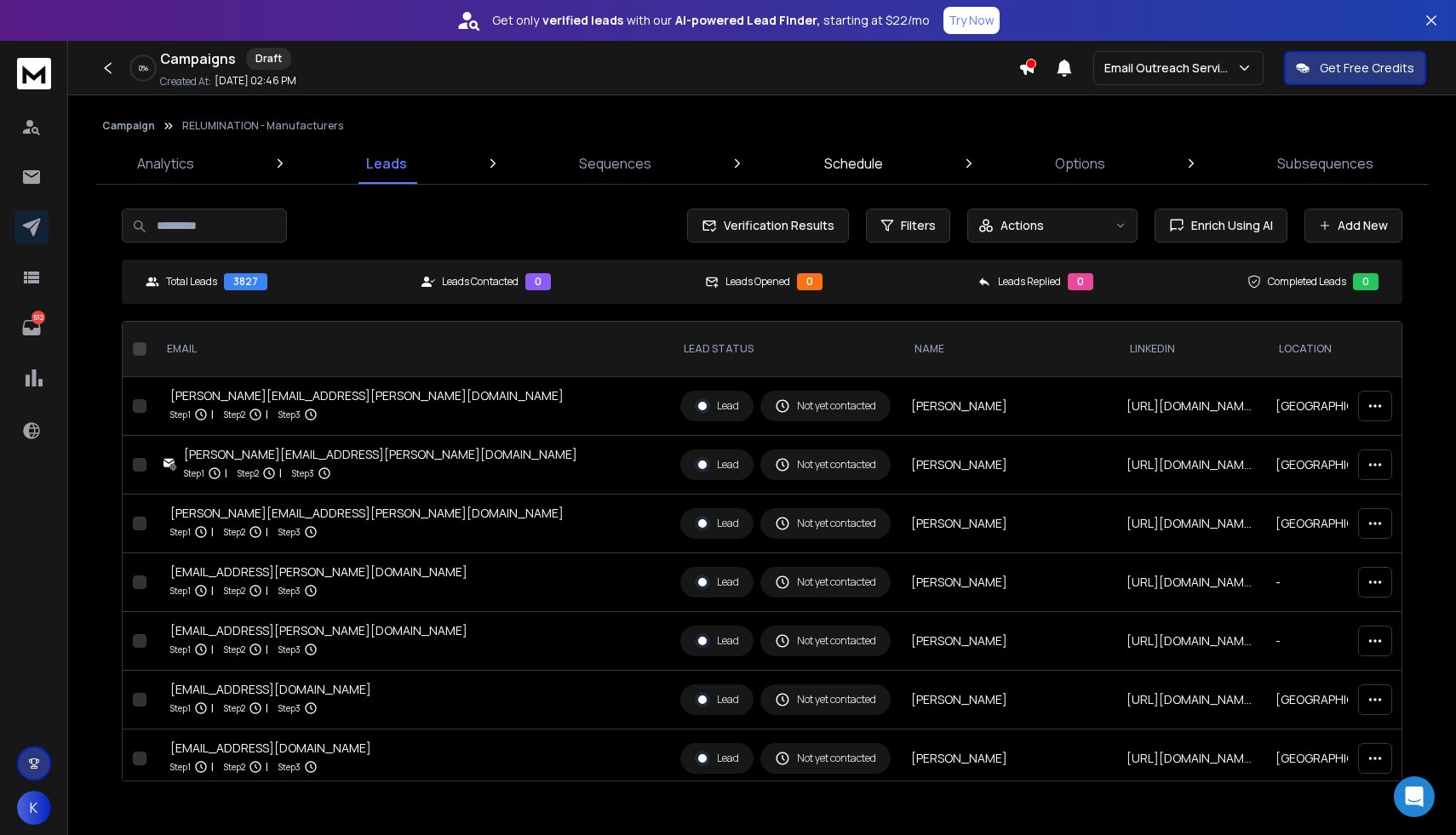
click at [877, 169] on p "Schedule" at bounding box center [853, 164] width 58 height 21
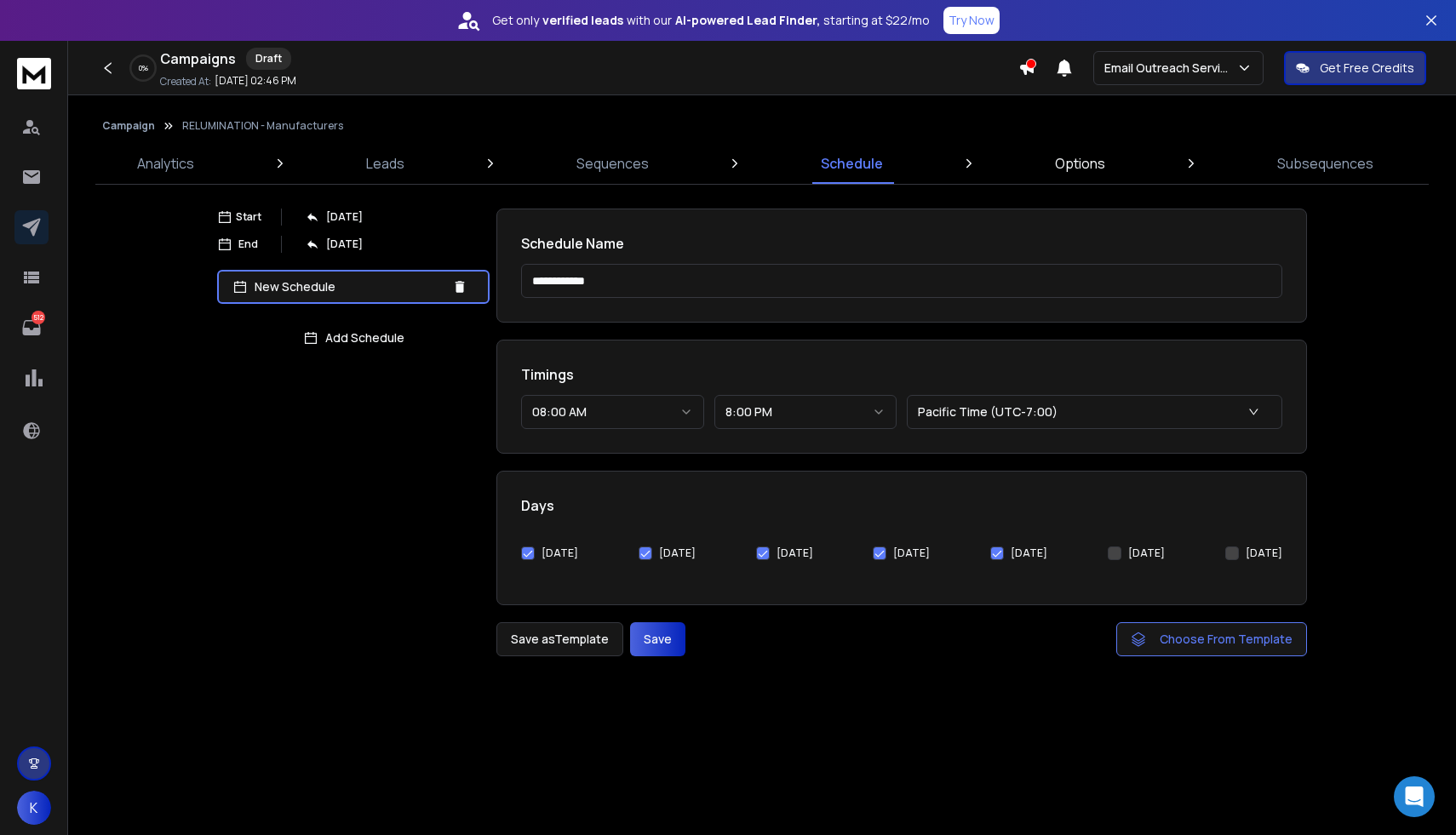
click at [1070, 178] on link "Options" at bounding box center [1080, 164] width 70 height 41
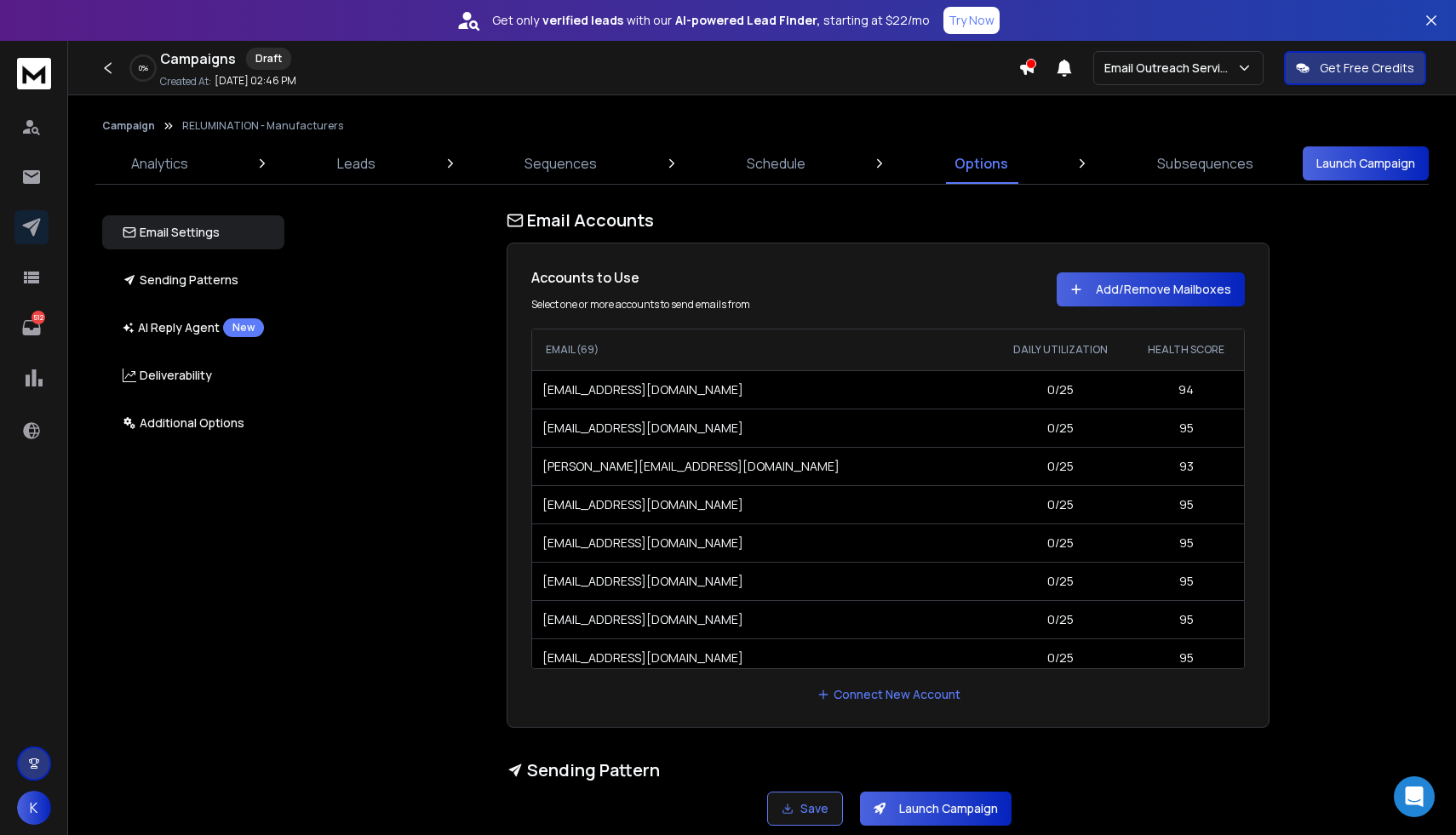
click at [887, 808] on button "Launch Campaign" at bounding box center [936, 808] width 152 height 34
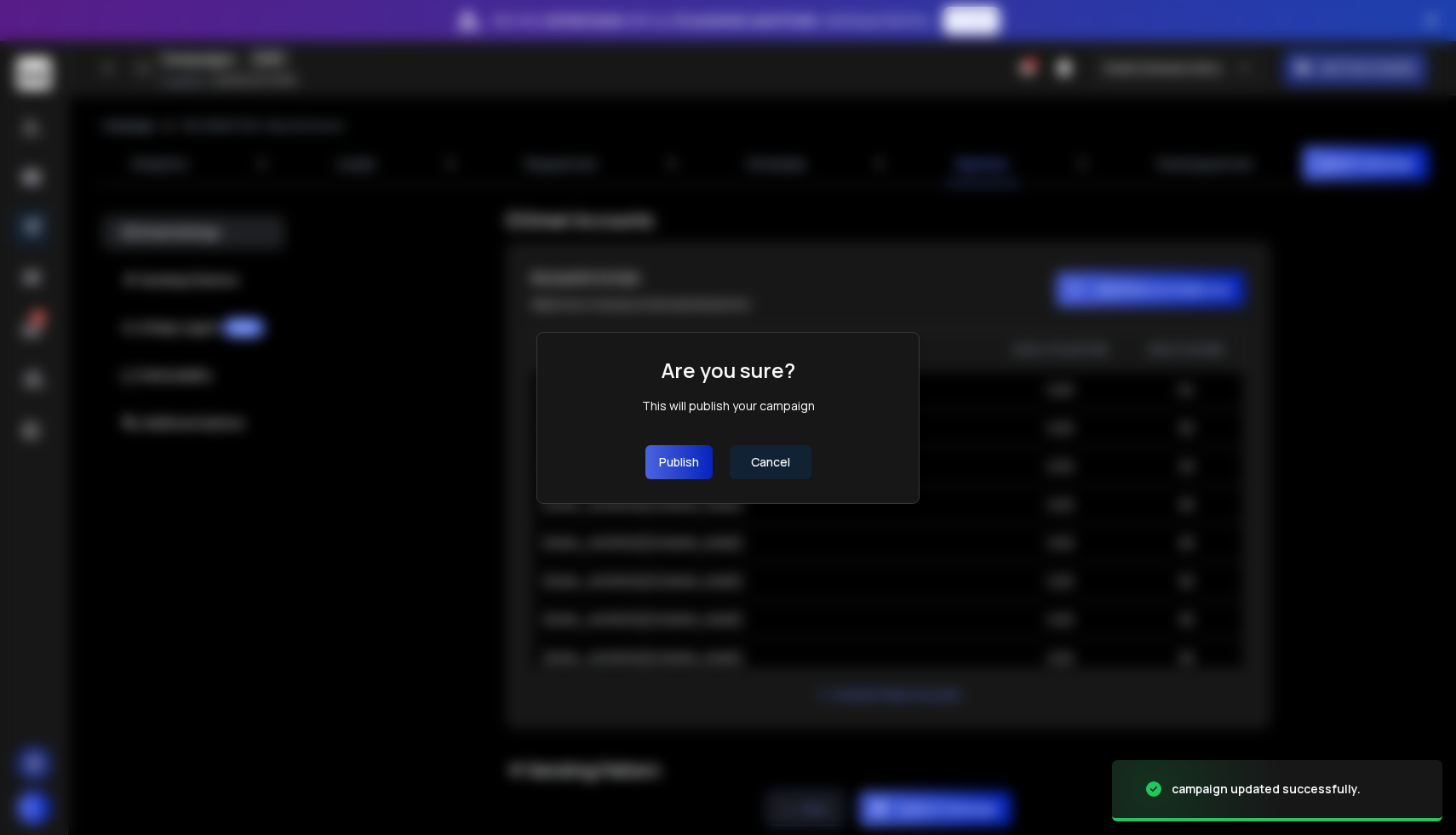
click at [689, 445] on button "Publish" at bounding box center [678, 462] width 67 height 34
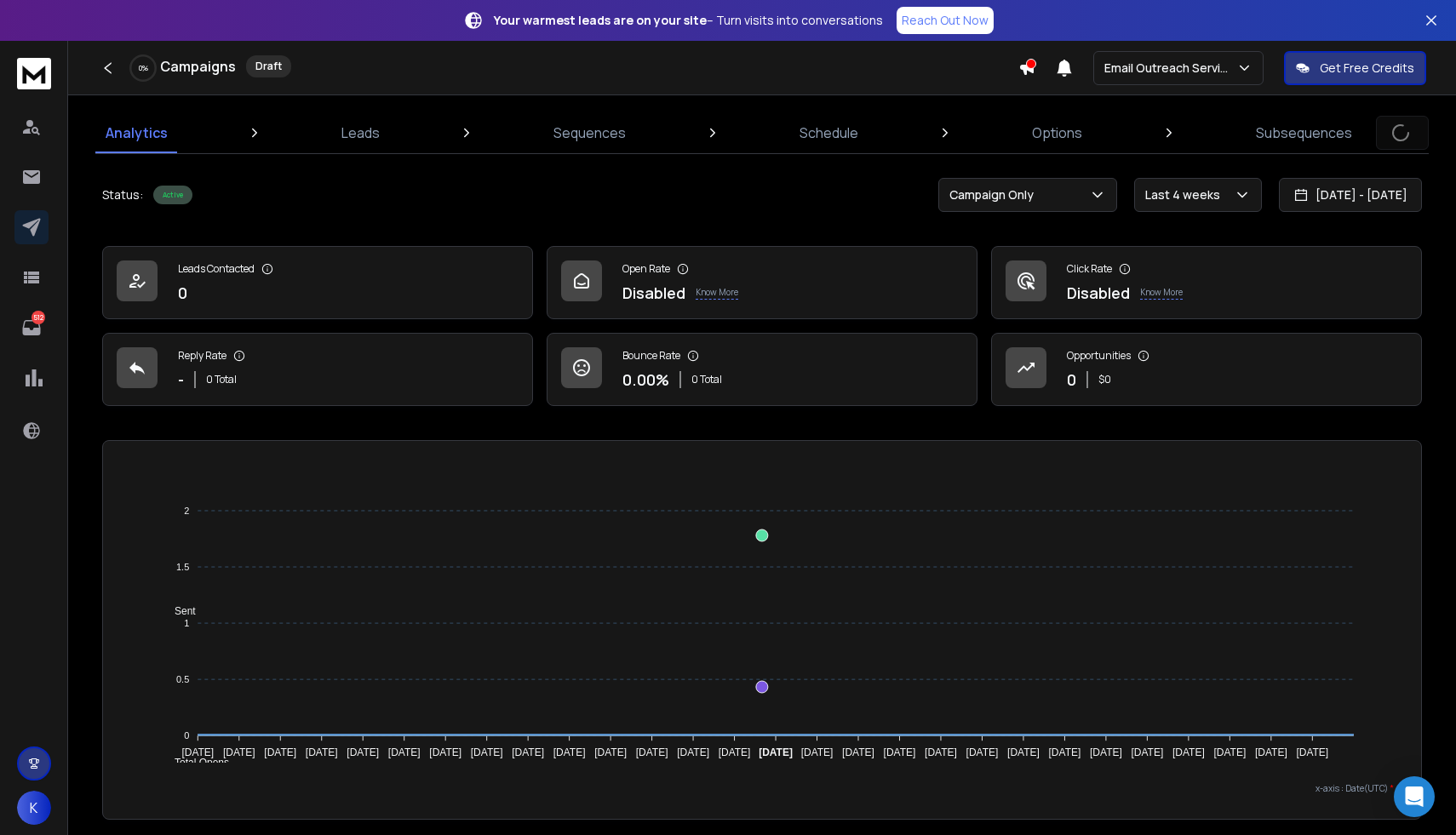
click at [1436, 31] on div at bounding box center [1431, 21] width 15 height 41
